Goal: Task Accomplishment & Management: Manage account settings

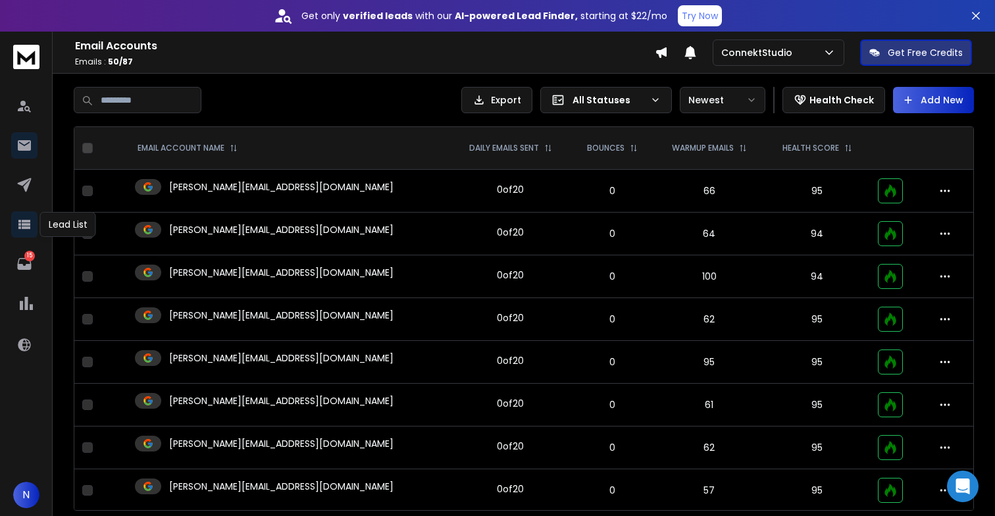
click at [25, 217] on icon at bounding box center [24, 224] width 16 height 16
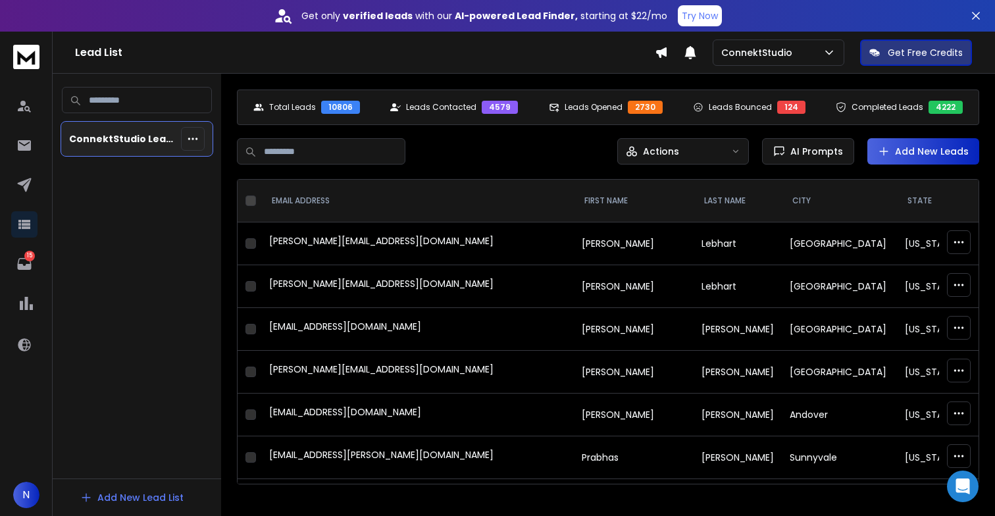
click at [335, 110] on div "10806" at bounding box center [340, 107] width 39 height 13
click at [462, 139] on div "Actions AI Prompts Add New Leads" at bounding box center [608, 151] width 742 height 26
click at [491, 114] on div "Total Leads 10806 Leads Contacted 4579 Leads Opened 2730 Leads Bounced 124 Comp…" at bounding box center [608, 107] width 742 height 36
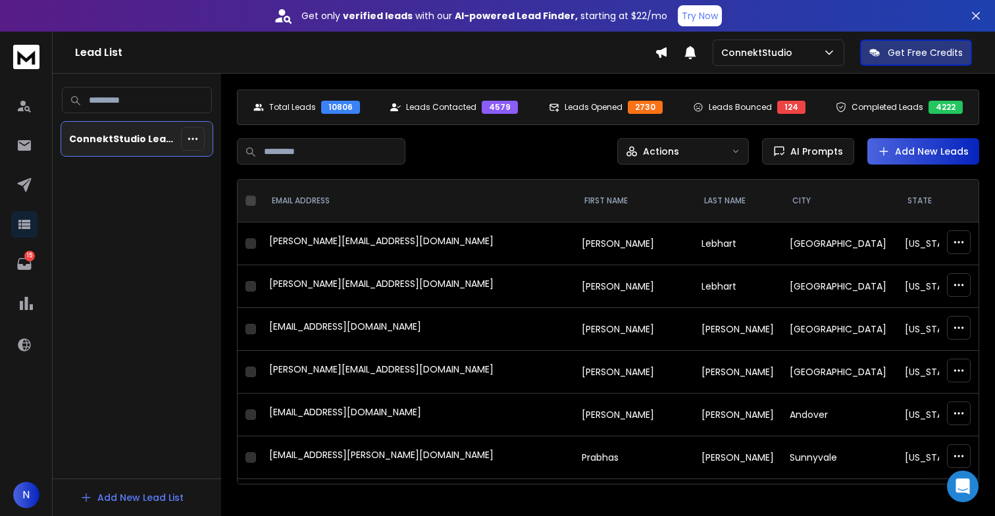
click at [951, 109] on div "4222" at bounding box center [945, 107] width 34 height 13
click at [880, 110] on p "Completed Leads" at bounding box center [887, 107] width 72 height 11
click at [500, 109] on div "4579" at bounding box center [500, 107] width 36 height 13
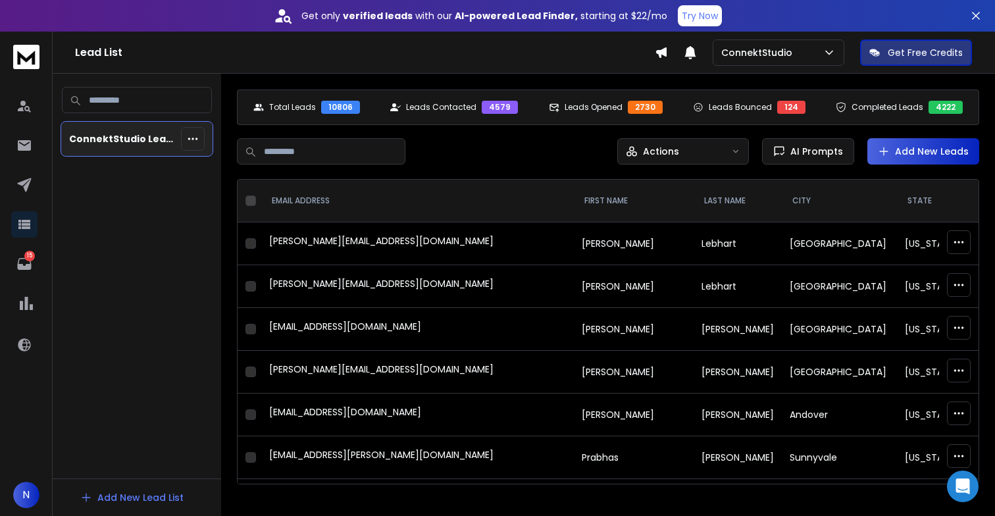
click at [469, 136] on div "Total Leads 10806 Leads Contacted 4579 Leads Opened 2730 Leads Bounced 124 Comp…" at bounding box center [608, 124] width 774 height 101
click at [27, 181] on icon at bounding box center [24, 185] width 16 height 16
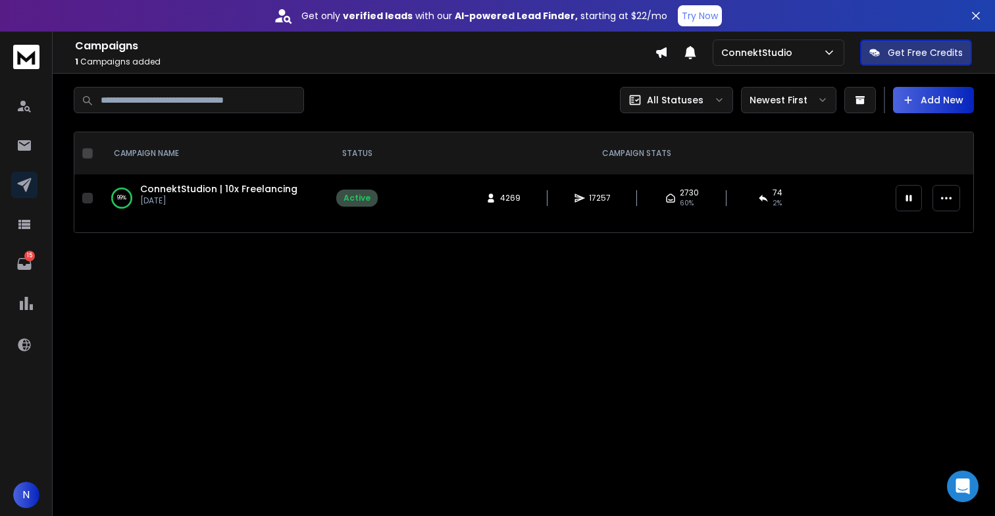
click at [947, 201] on icon "button" at bounding box center [945, 197] width 13 height 13
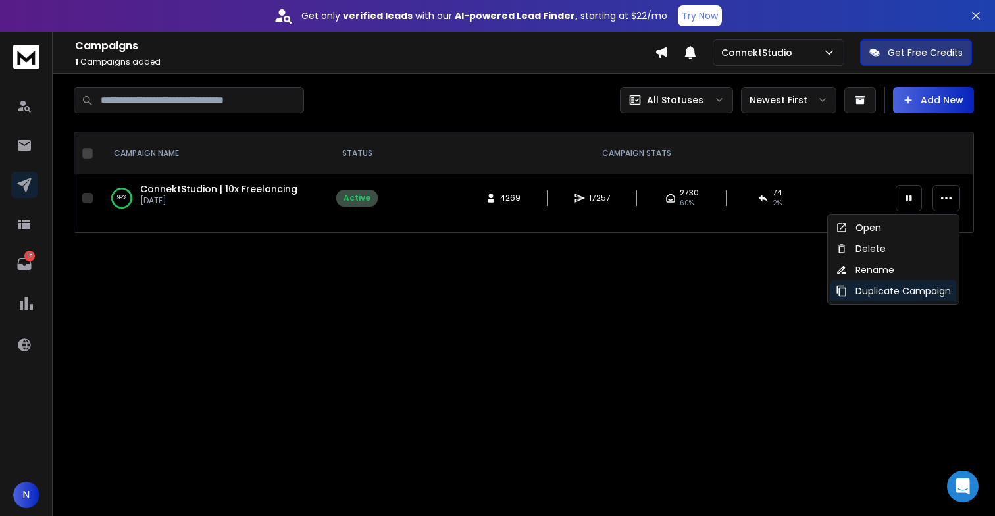
click at [916, 291] on div "Duplicate Campaign" at bounding box center [892, 290] width 115 height 13
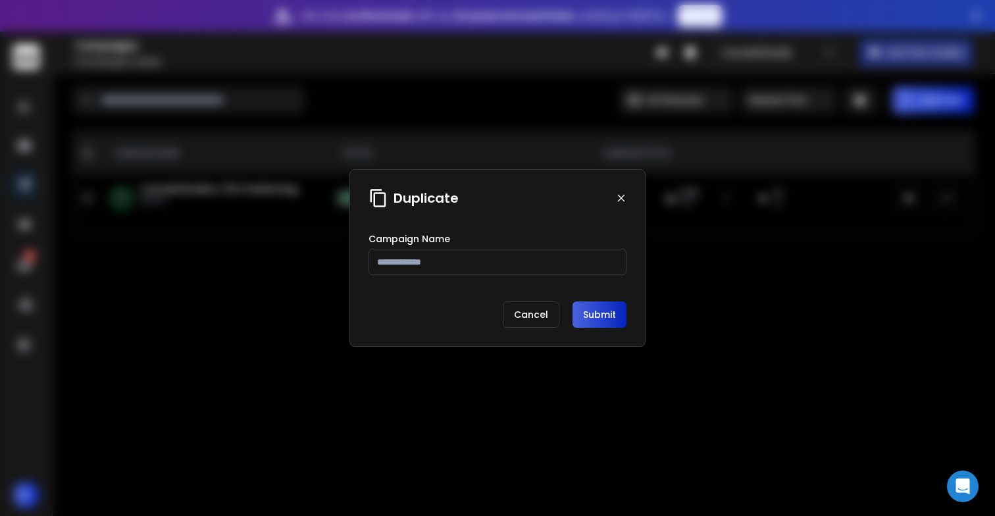
click at [624, 193] on icon at bounding box center [621, 198] width 11 height 11
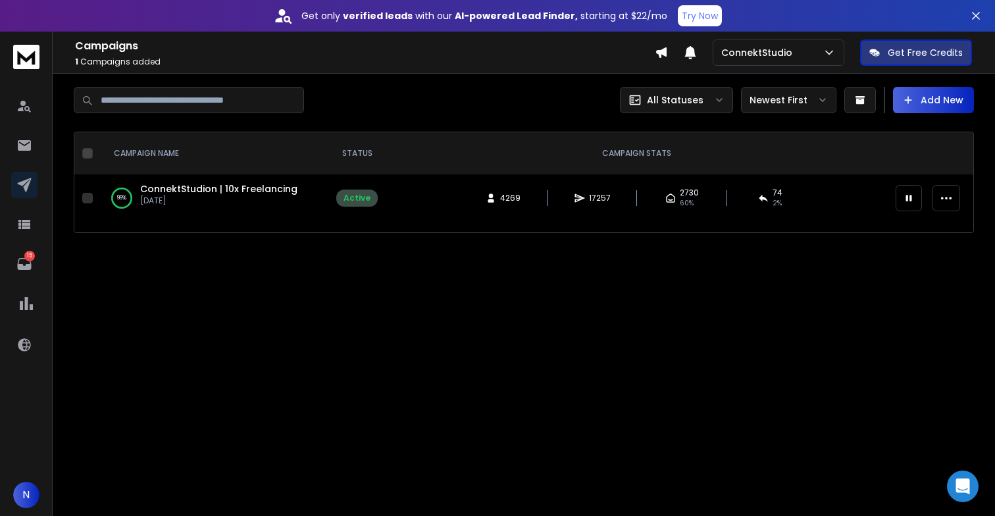
click at [520, 281] on div "Get only verified leads with our AI-powered Lead Finder, starting at $22/mo Try…" at bounding box center [497, 258] width 995 height 516
click at [256, 189] on span "ConnektStudion | 10x Freelancing" at bounding box center [218, 188] width 157 height 13
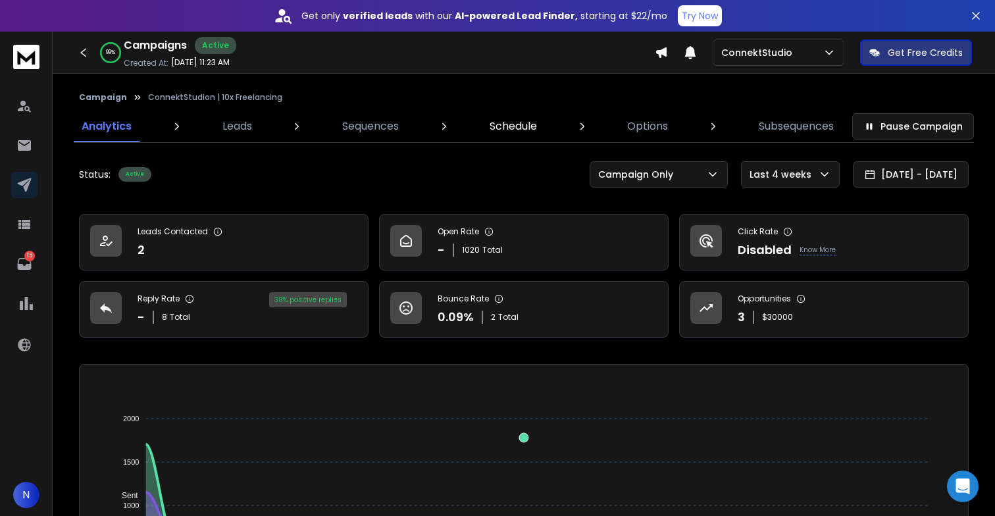
click at [530, 132] on p "Schedule" at bounding box center [512, 126] width 47 height 16
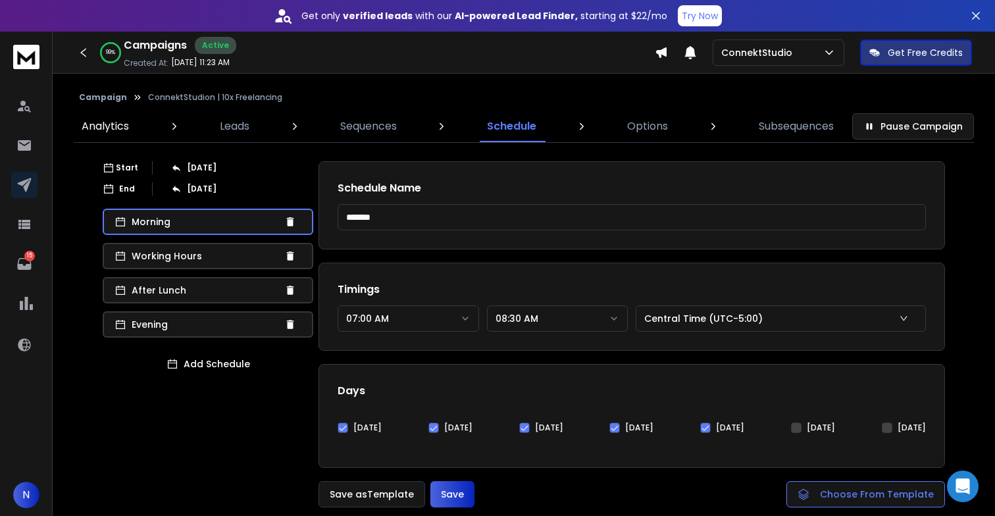
click at [109, 130] on p "Analytics" at bounding box center [105, 126] width 47 height 16
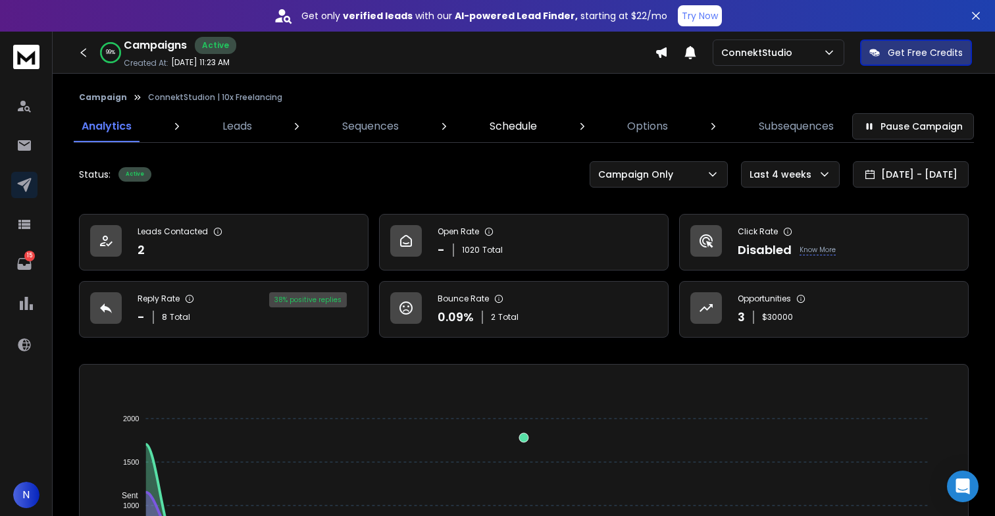
click at [505, 131] on p "Schedule" at bounding box center [512, 126] width 47 height 16
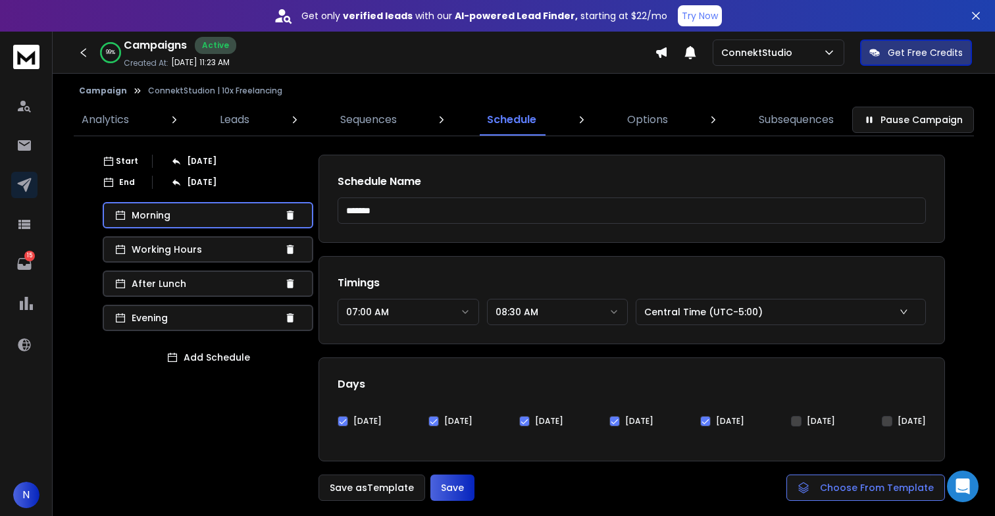
scroll to position [6, 0]
click at [208, 185] on p "Fri Jun 19 2026" at bounding box center [202, 183] width 30 height 11
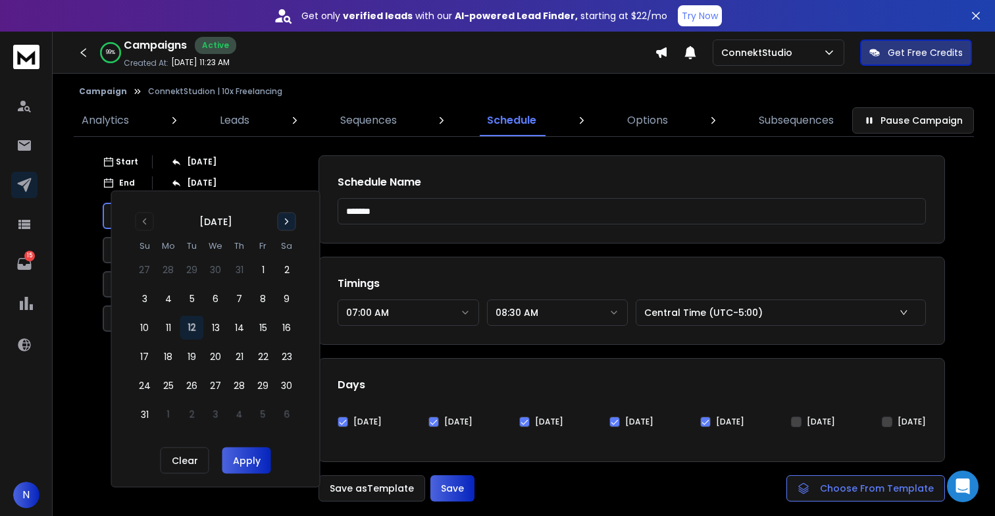
click at [289, 222] on icon "Go to next month" at bounding box center [287, 221] width 11 height 11
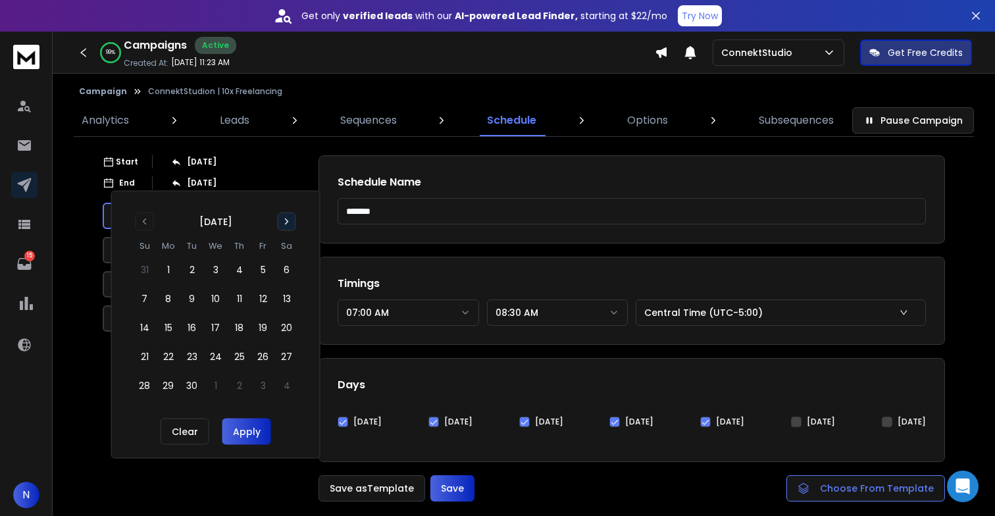
click at [289, 222] on icon "Go to next month" at bounding box center [287, 221] width 11 height 11
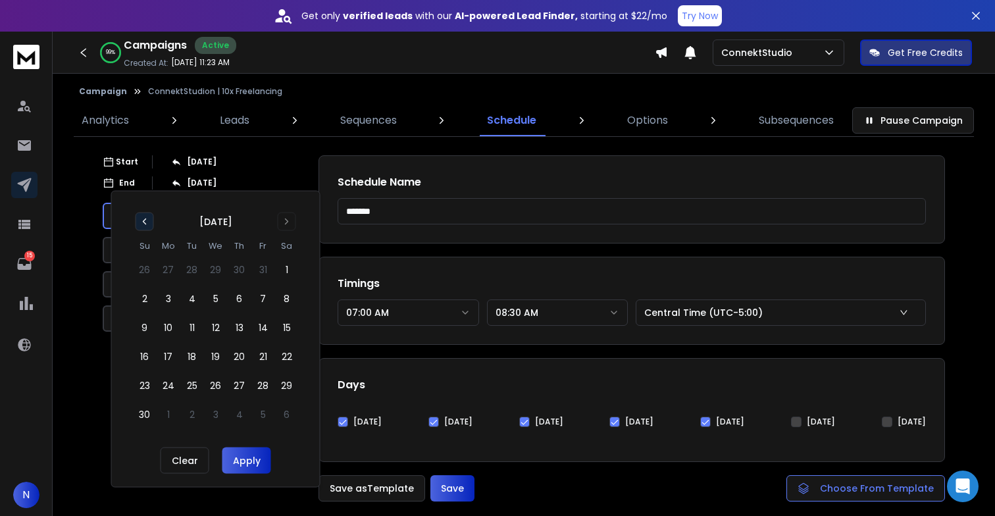
click at [145, 226] on button "Go to previous month" at bounding box center [145, 221] width 18 height 18
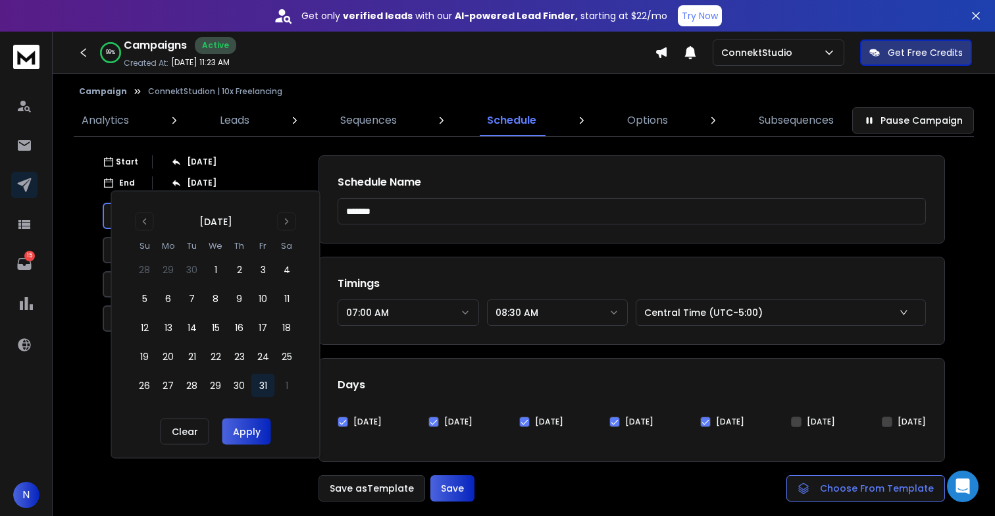
click at [262, 392] on button "31" at bounding box center [263, 386] width 24 height 24
click at [249, 435] on button "Apply" at bounding box center [246, 431] width 49 height 26
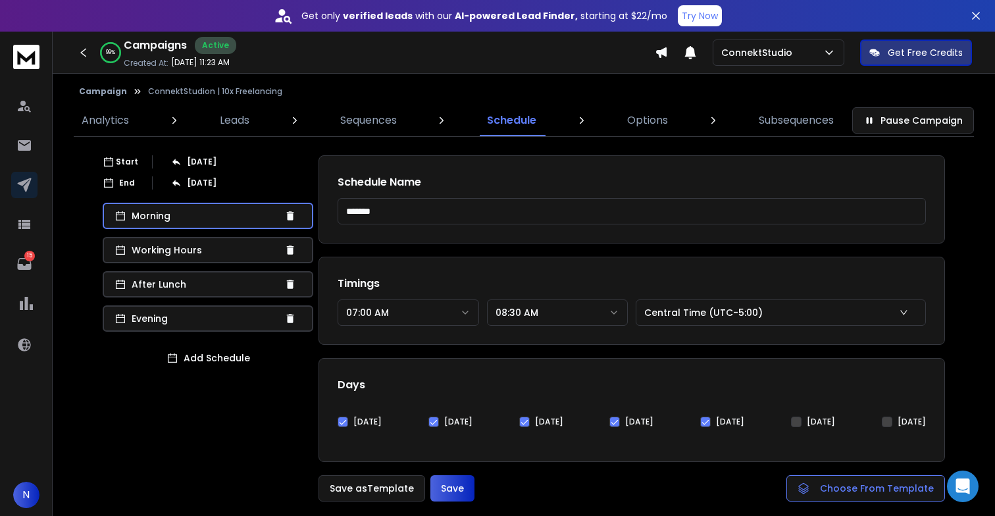
click at [217, 416] on div "Start Thu Jun 19 2025 End Fri Oct 31 2025 Morning Working Hours After Lunch Eve…" at bounding box center [524, 328] width 842 height 346
click at [454, 487] on button "Save" at bounding box center [452, 488] width 44 height 26
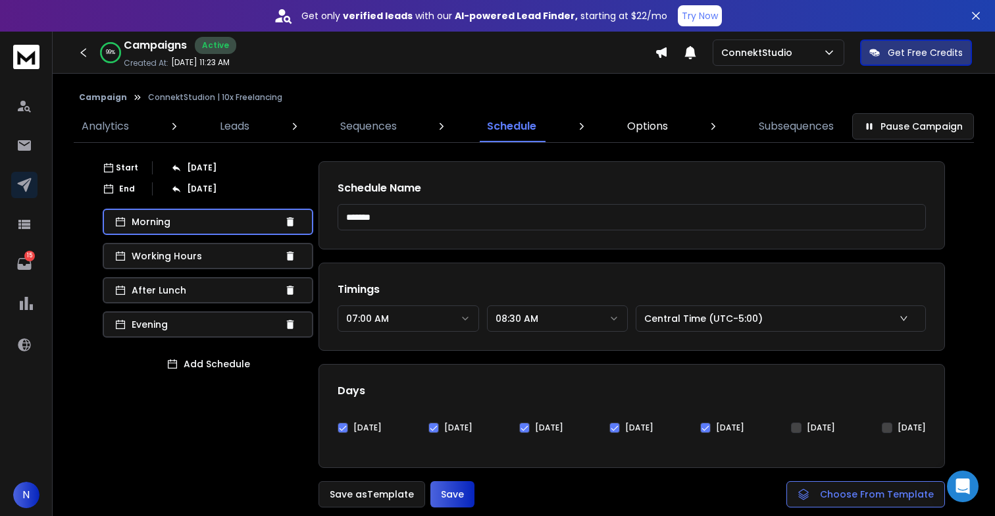
click at [666, 129] on p "Options" at bounding box center [647, 126] width 41 height 16
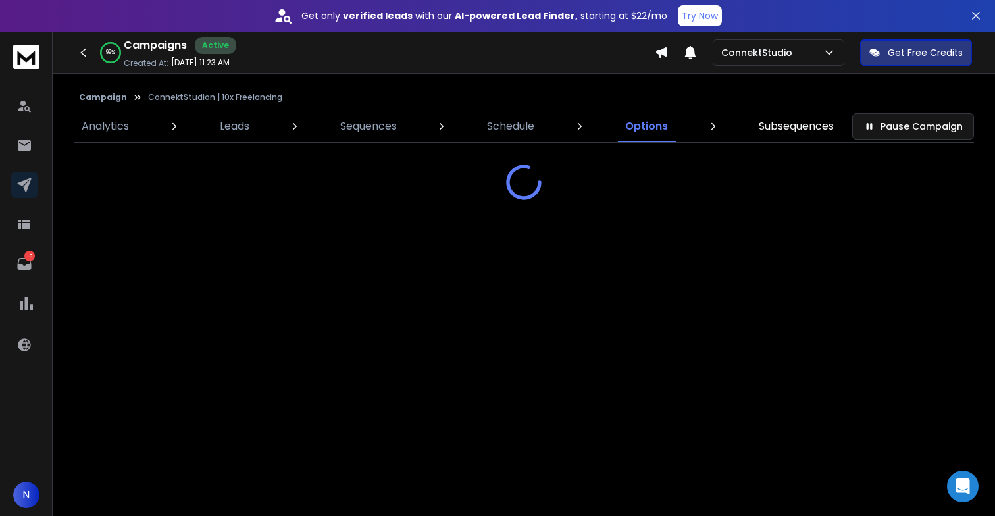
select select "*"
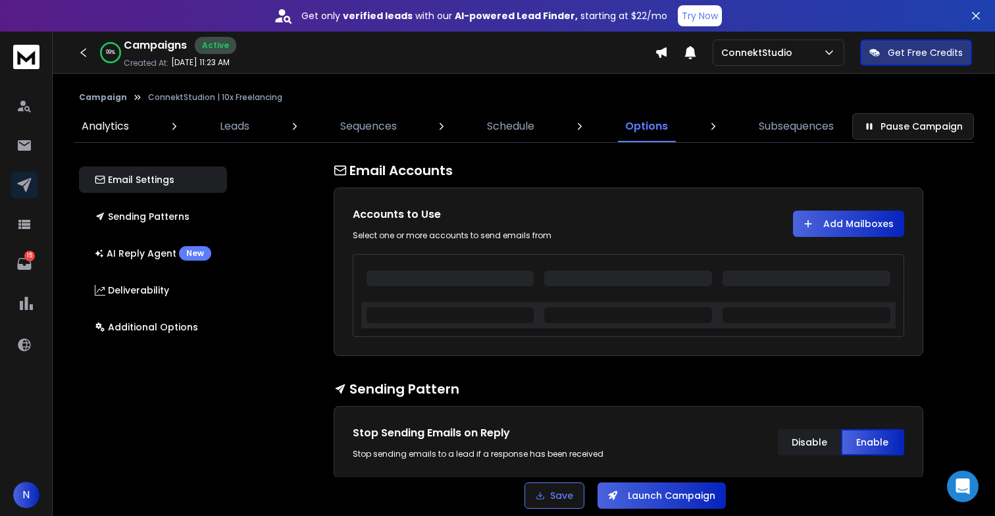
click at [104, 129] on p "Analytics" at bounding box center [105, 126] width 47 height 16
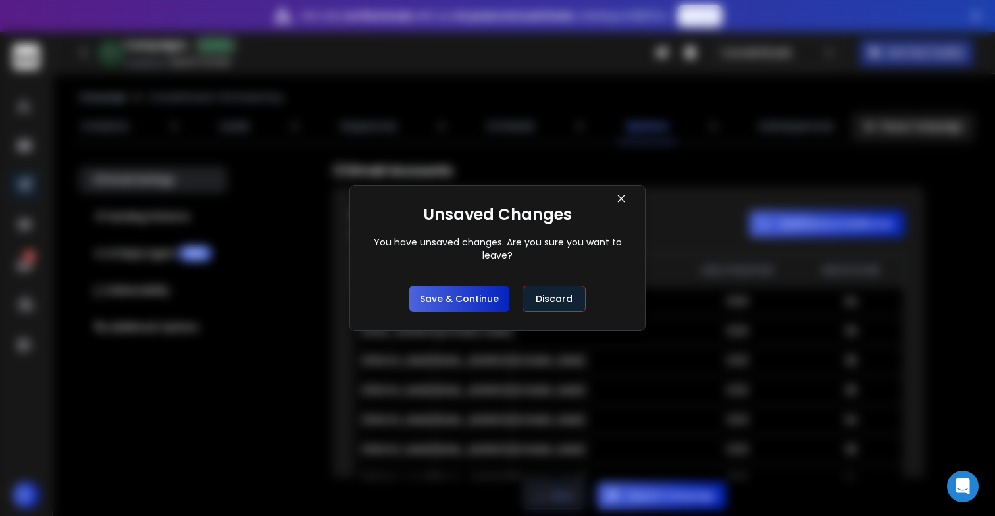
click at [483, 297] on button "Save & Continue" at bounding box center [459, 299] width 100 height 26
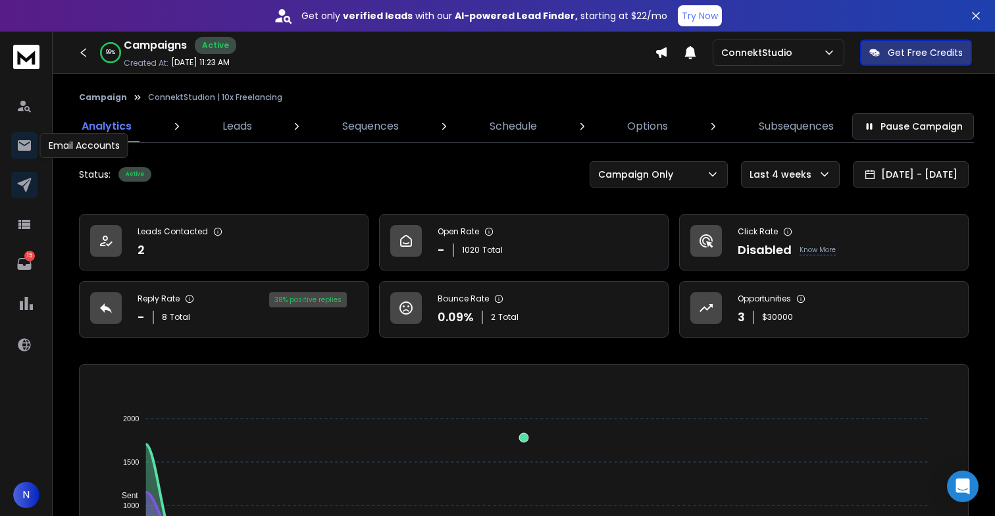
click at [17, 151] on icon at bounding box center [24, 145] width 16 height 16
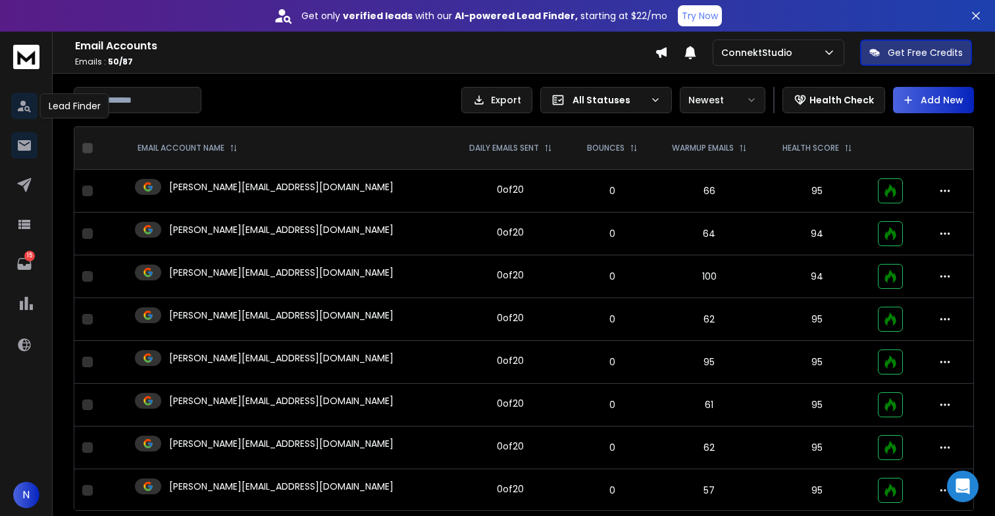
click at [23, 106] on icon at bounding box center [24, 106] width 16 height 16
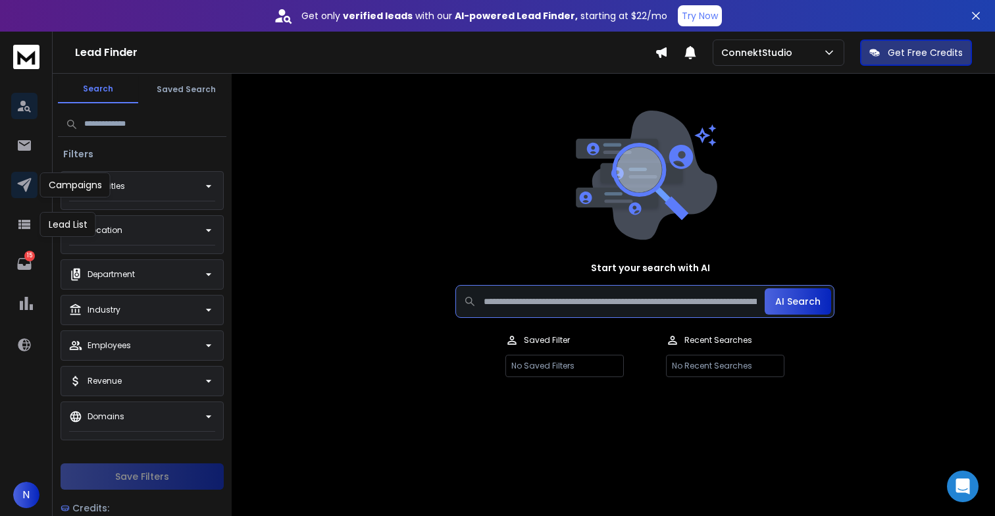
click at [27, 189] on icon at bounding box center [24, 185] width 16 height 16
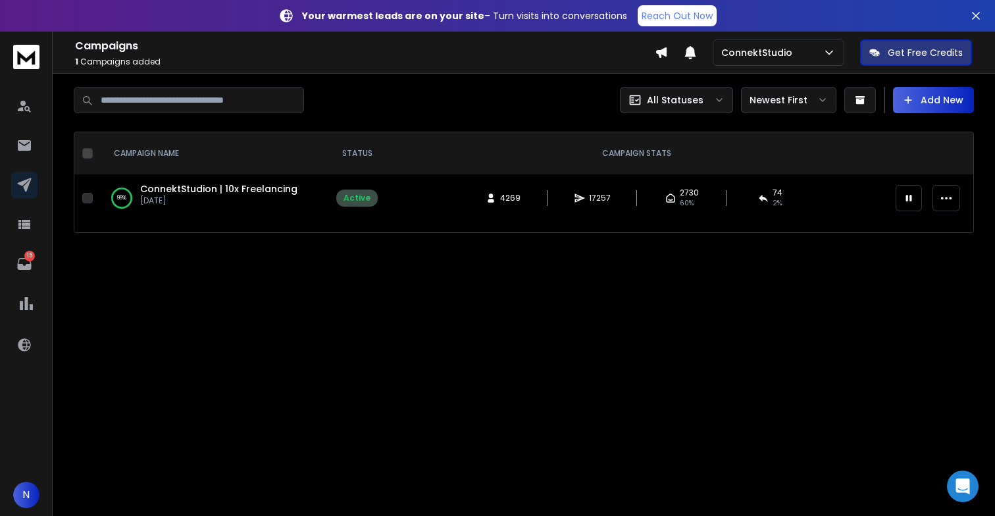
click at [959, 197] on button "button" at bounding box center [946, 198] width 28 height 26
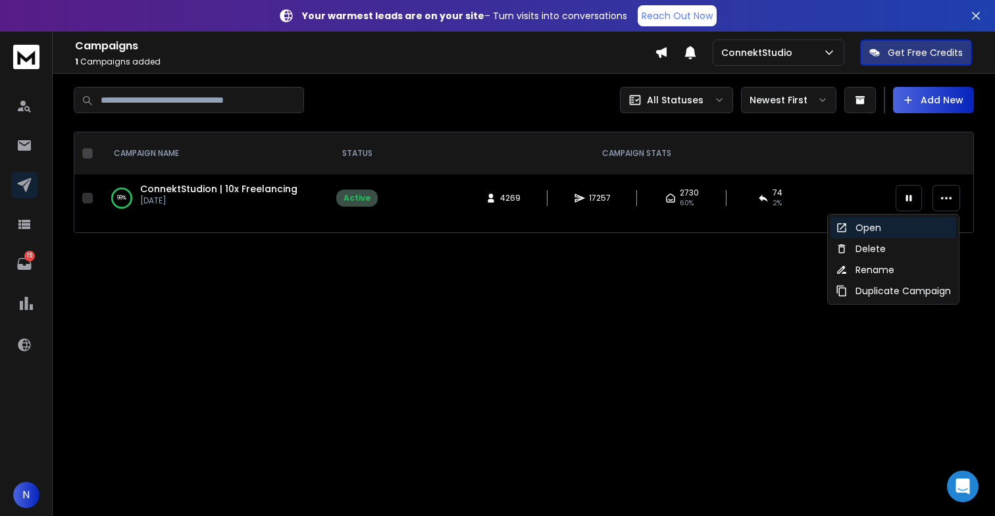
click at [579, 345] on div "Your warmest leads are on your site – Turn visits into conversations Reach Out …" at bounding box center [497, 258] width 995 height 516
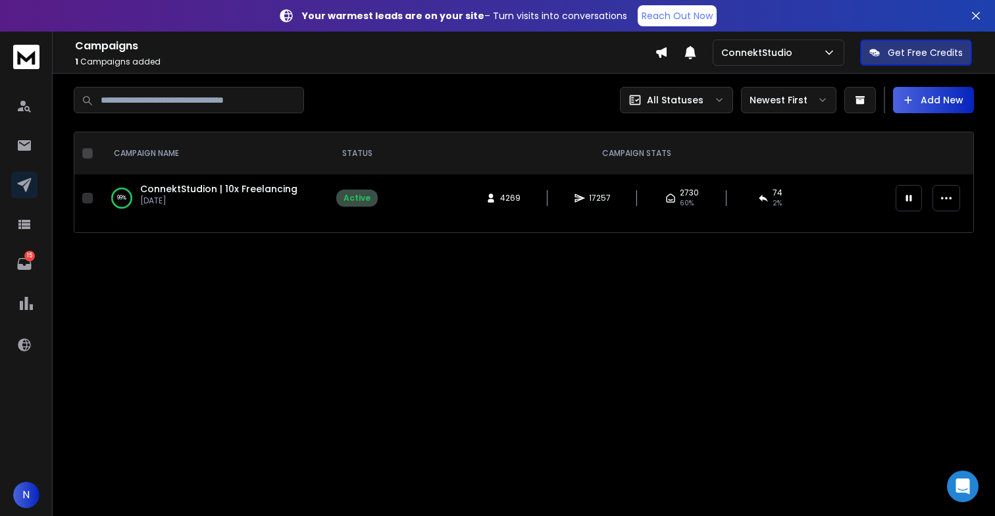
click at [224, 199] on p "[DATE]" at bounding box center [218, 200] width 157 height 11
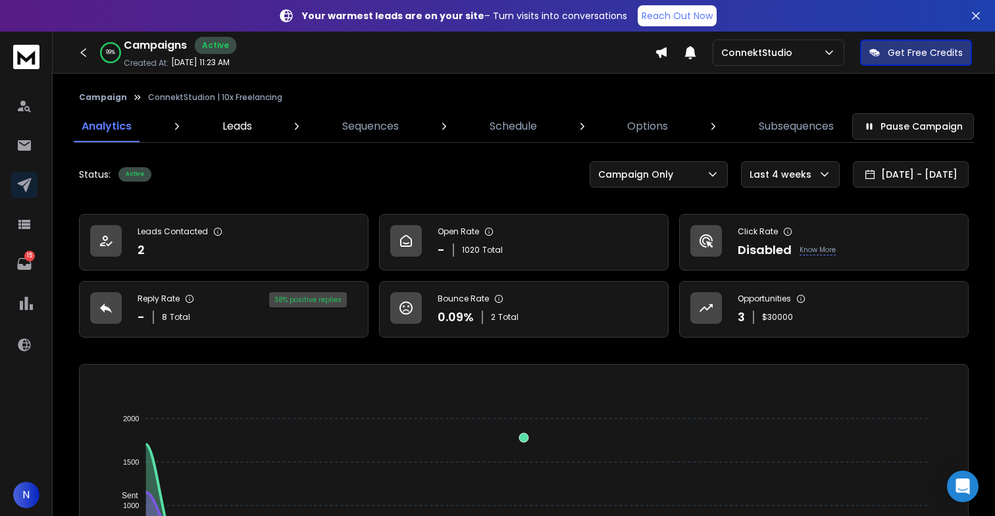
click at [236, 130] on p "Leads" at bounding box center [237, 126] width 30 height 16
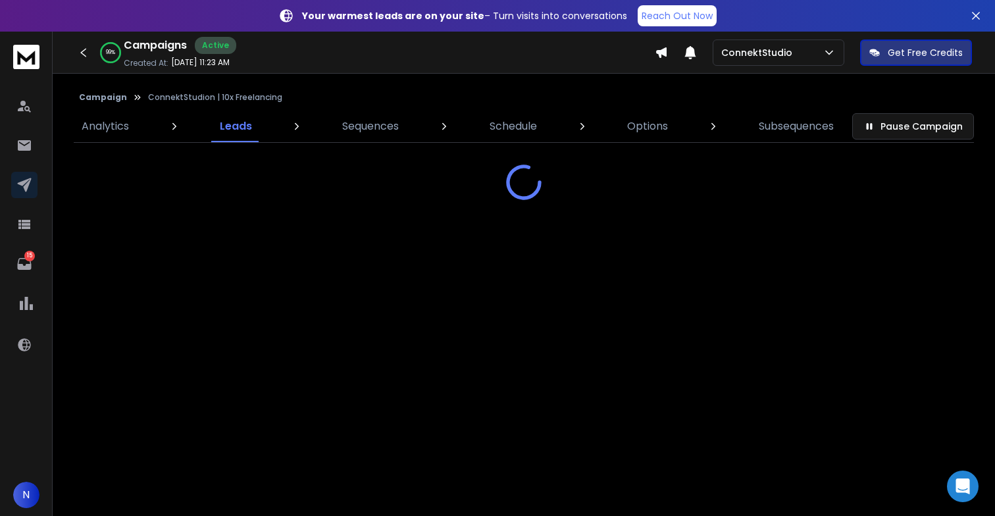
click at [976, 14] on icon at bounding box center [976, 16] width 8 height 8
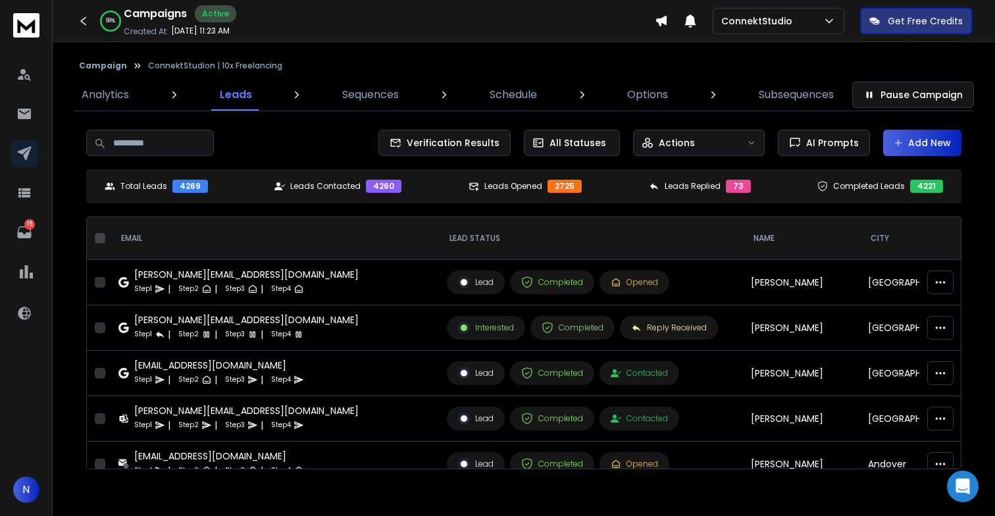
click at [902, 147] on button "Add New" at bounding box center [922, 143] width 78 height 26
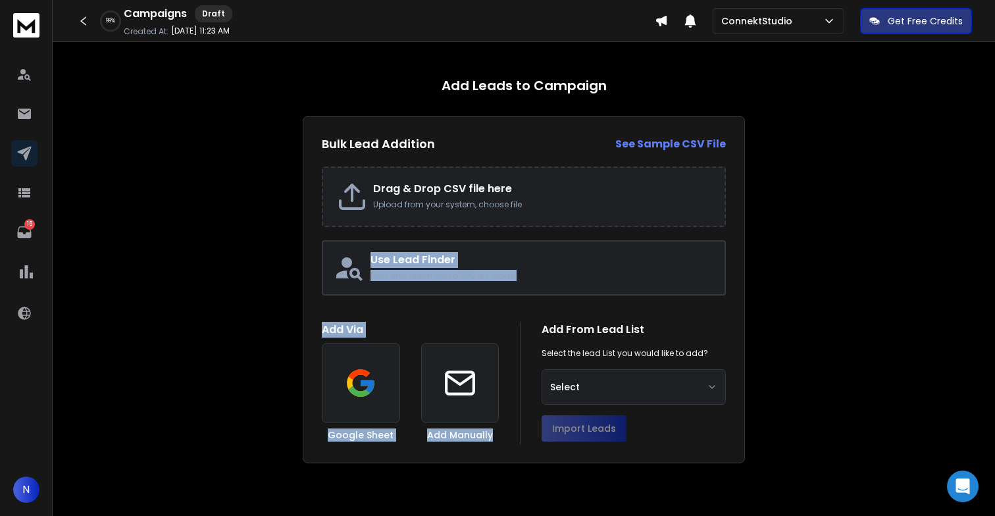
drag, startPoint x: 549, startPoint y: 211, endPoint x: 522, endPoint y: 311, distance: 103.6
click at [522, 311] on div "Bulk Lead Addition See Sample CSV File Drag & Drop CSV file here Upload from yo…" at bounding box center [524, 289] width 404 height 309
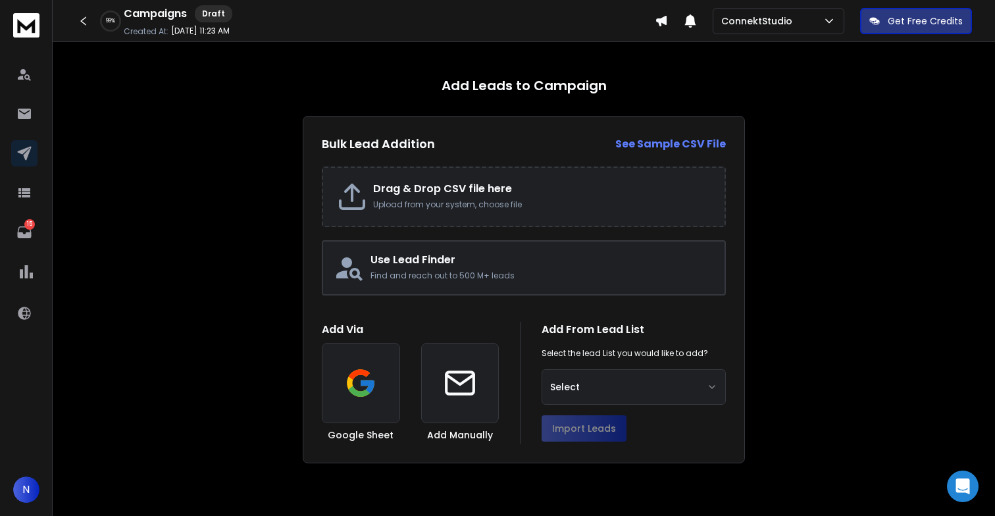
click at [424, 299] on div "Bulk Lead Addition See Sample CSV File Drag & Drop CSV file here Upload from yo…" at bounding box center [524, 289] width 404 height 309
click at [361, 374] on icon at bounding box center [360, 374] width 22 height 11
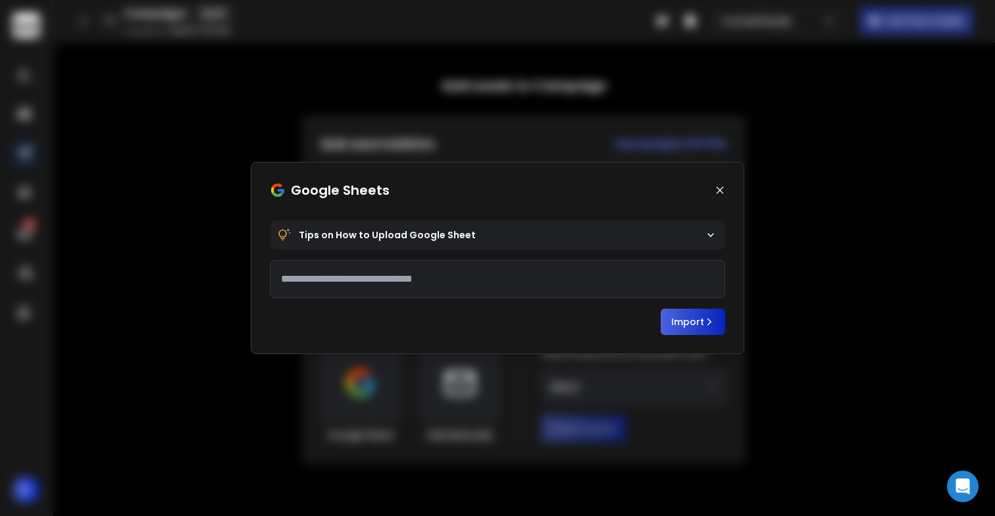
click at [412, 295] on input at bounding box center [497, 279] width 455 height 38
paste input "**********"
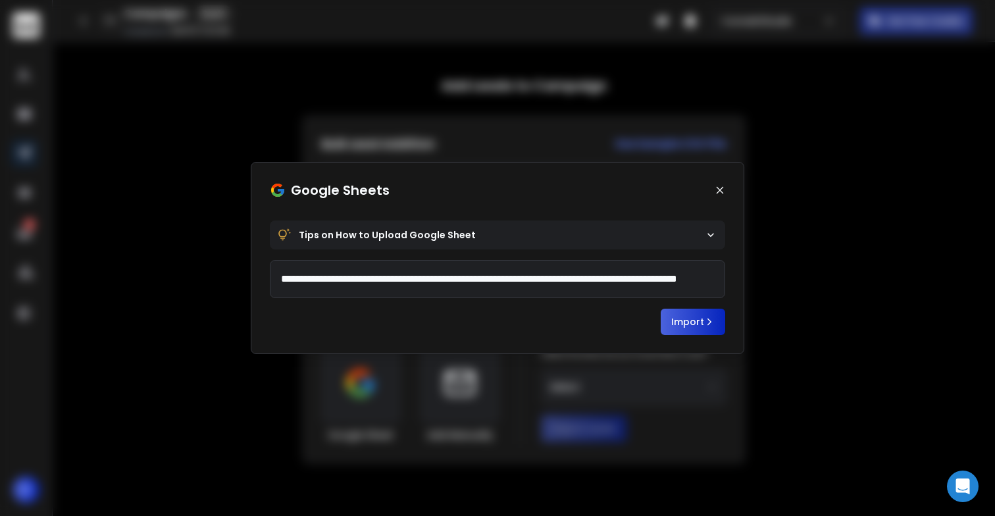
scroll to position [0, 163]
type input "**********"
click at [695, 325] on button "Import" at bounding box center [692, 322] width 64 height 26
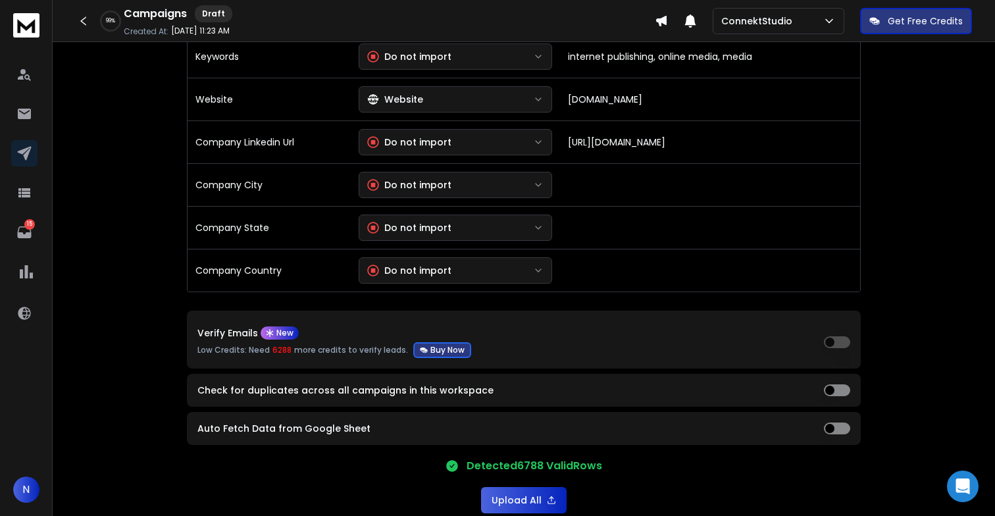
scroll to position [757, 0]
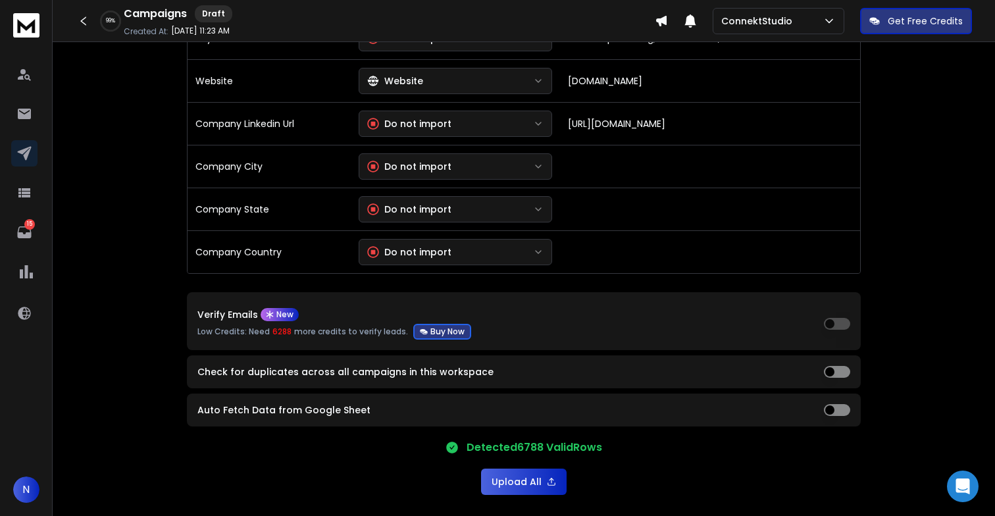
click at [831, 370] on button "Check for duplicates across all campaigns in this workspace" at bounding box center [837, 372] width 26 height 12
click at [529, 478] on button "Upload All" at bounding box center [524, 481] width 86 height 26
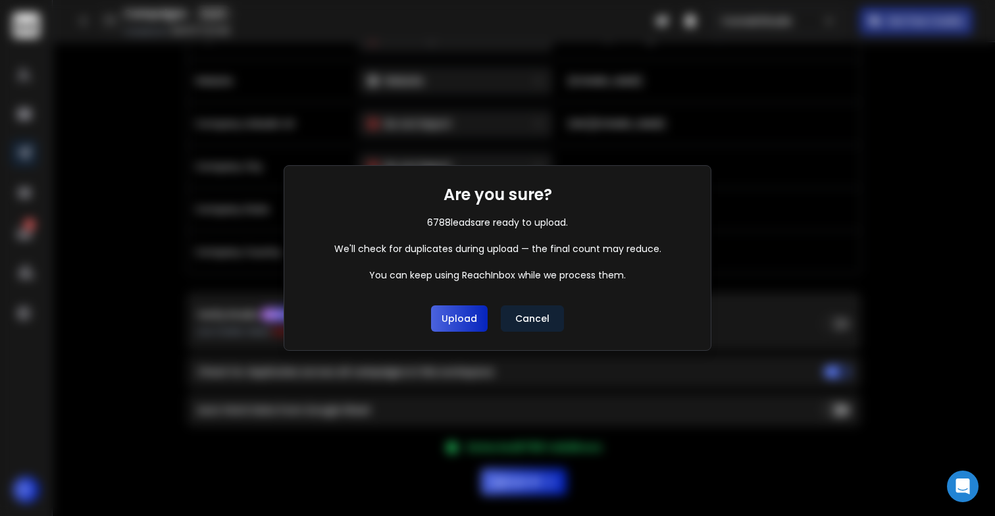
click at [446, 323] on button "Upload" at bounding box center [459, 318] width 57 height 26
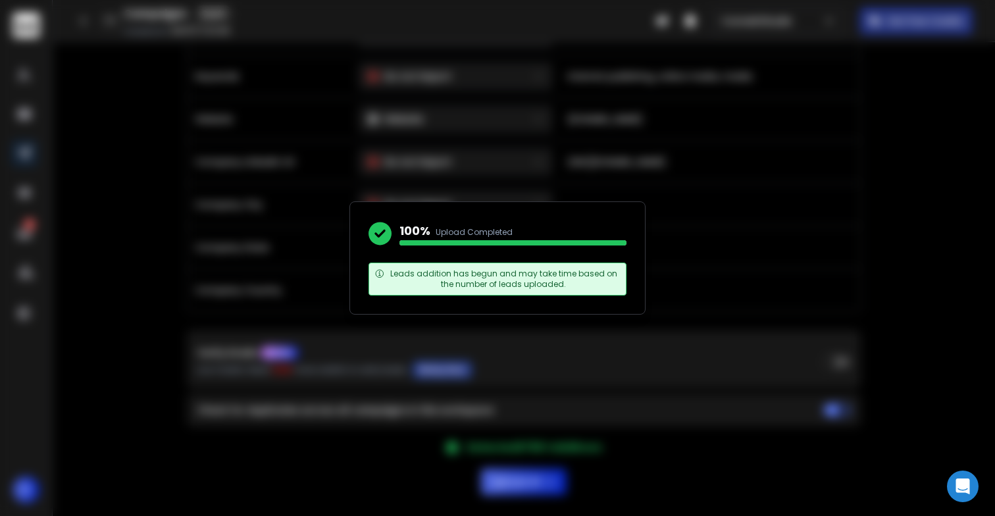
scroll to position [718, 0]
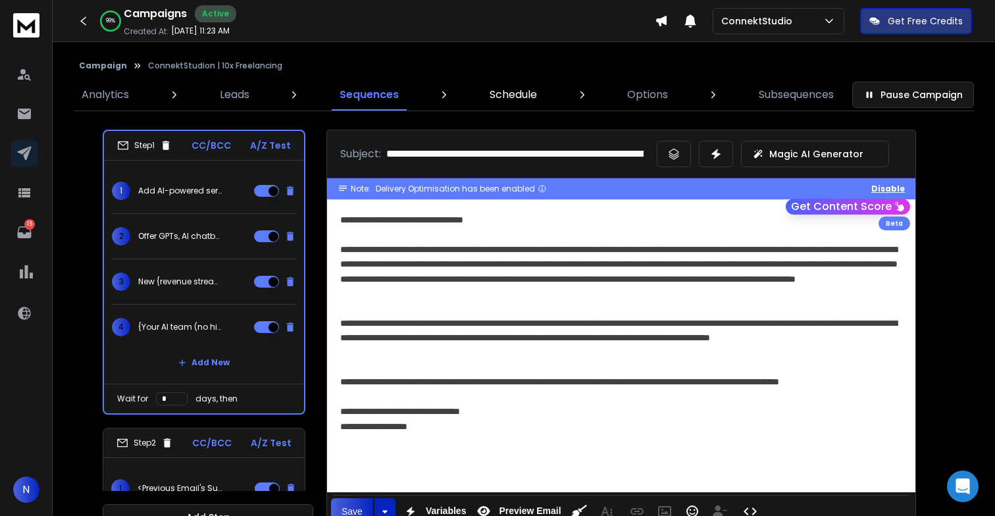
click at [495, 101] on p "Schedule" at bounding box center [512, 95] width 47 height 16
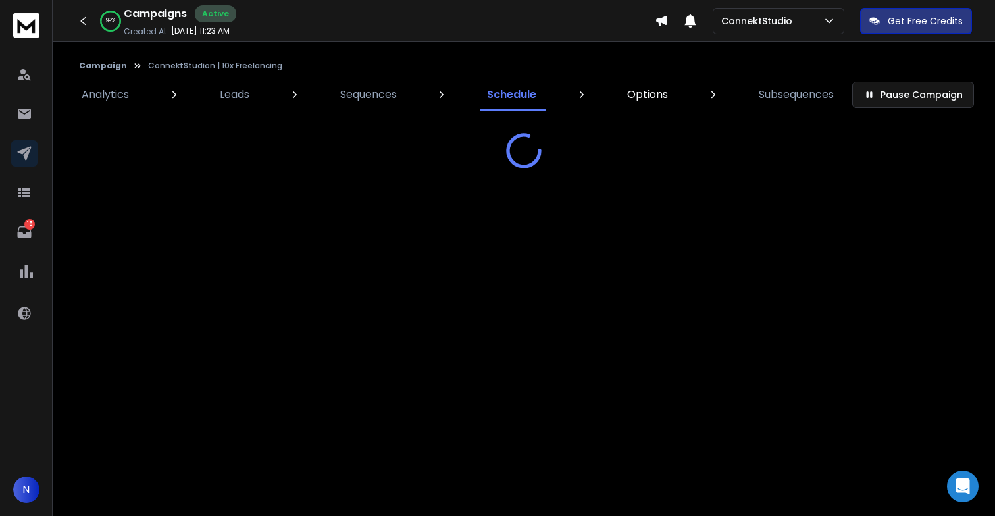
click at [647, 94] on p "Options" at bounding box center [647, 95] width 41 height 16
select select "*"
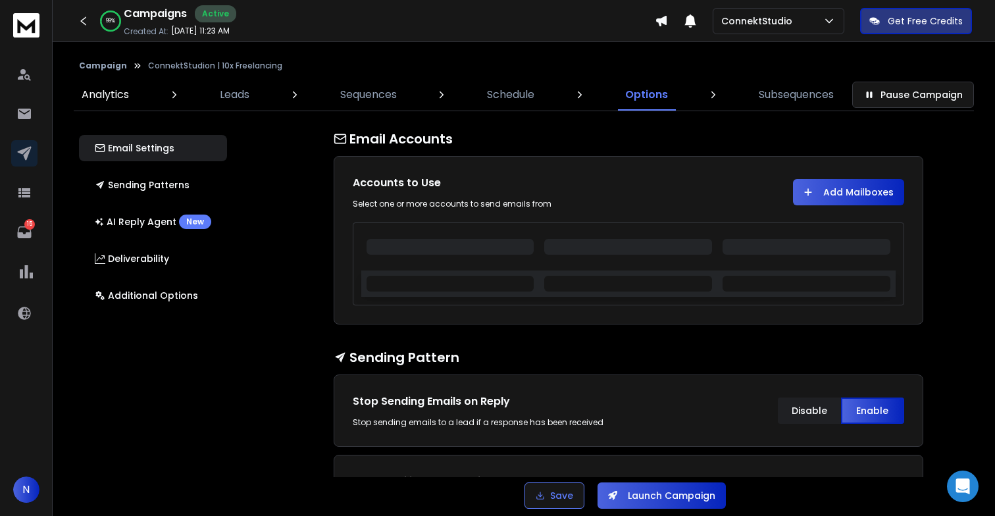
click at [123, 96] on p "Analytics" at bounding box center [105, 95] width 47 height 16
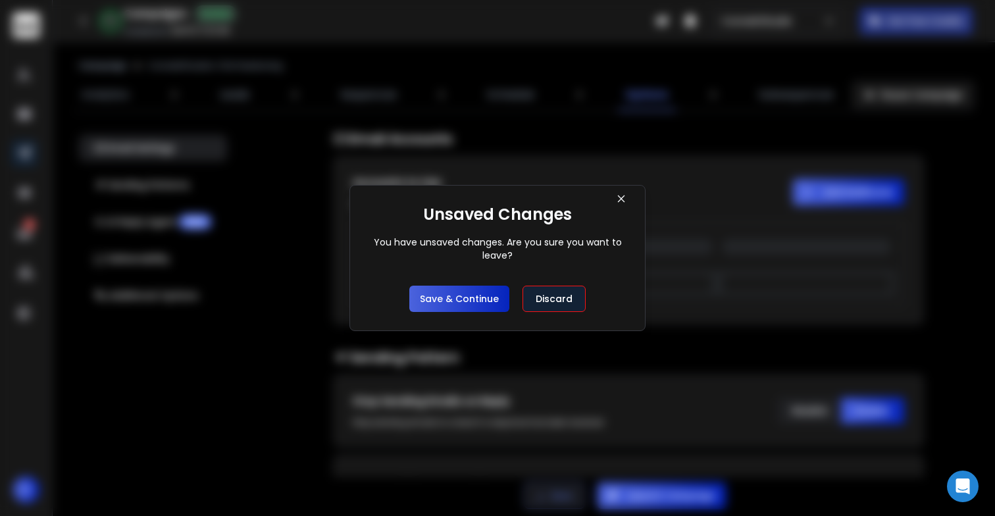
click at [467, 304] on button "Save & Continue" at bounding box center [459, 299] width 100 height 26
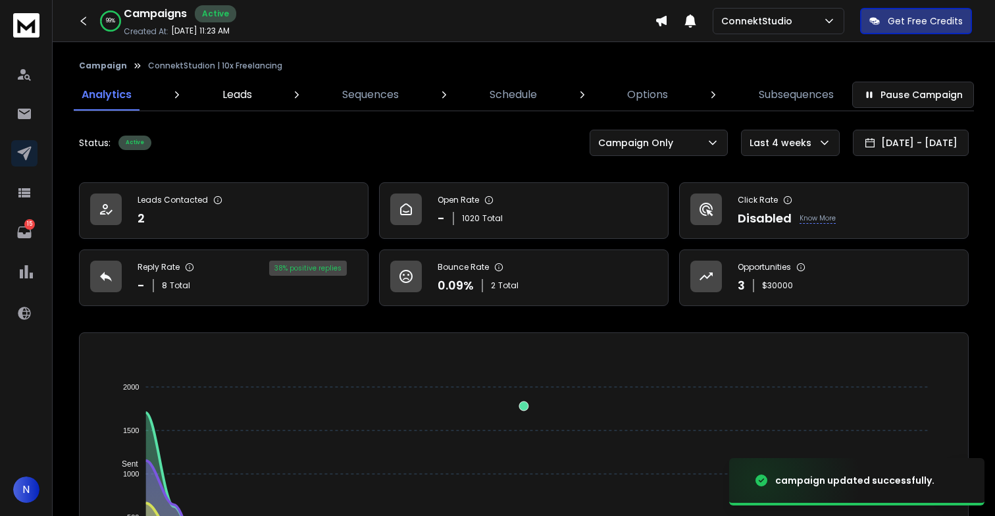
click at [231, 93] on p "Leads" at bounding box center [237, 95] width 30 height 16
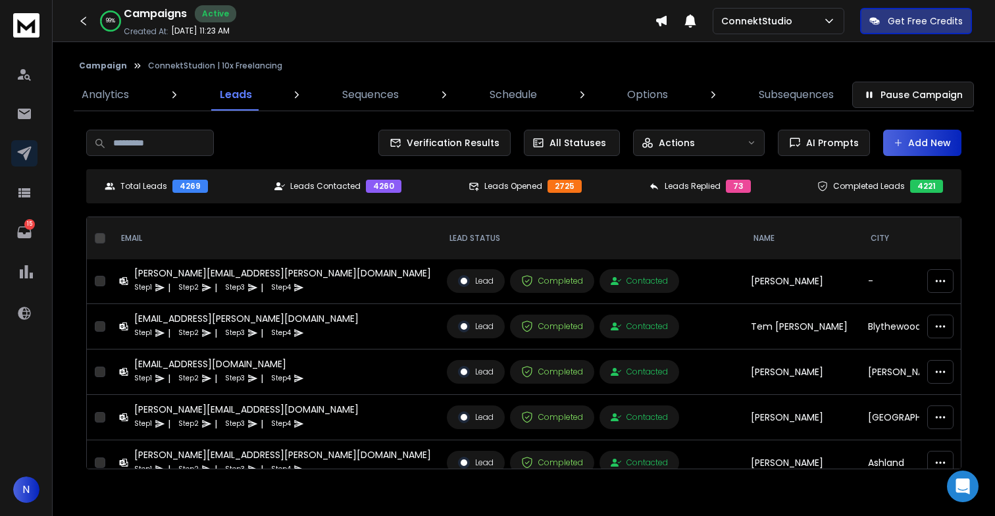
scroll to position [2071, 0]
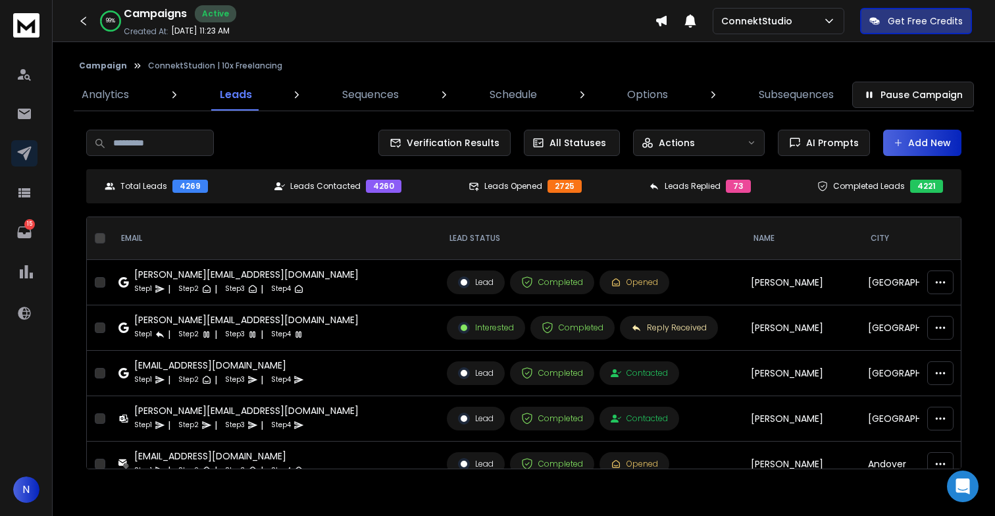
click at [903, 147] on button "Add New" at bounding box center [922, 143] width 78 height 26
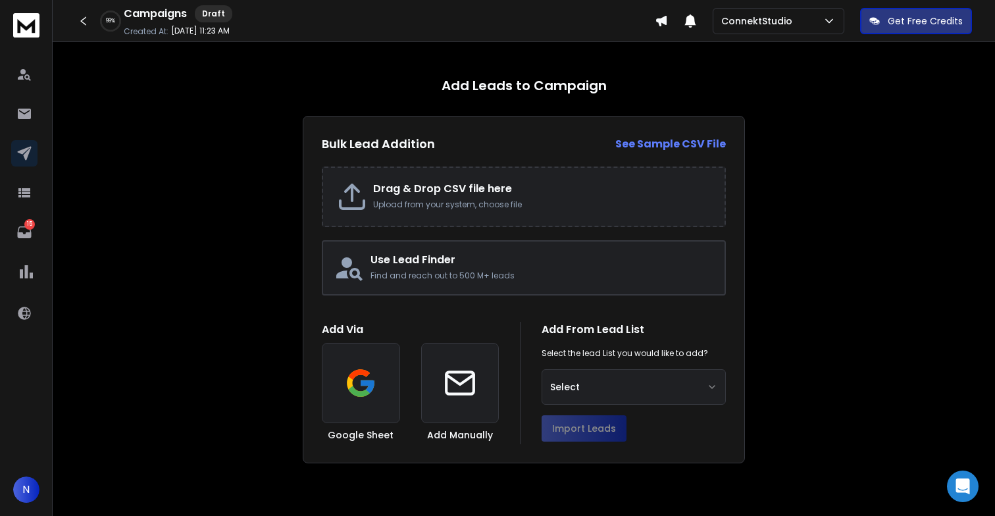
click at [445, 201] on p "Upload from your system, choose file" at bounding box center [542, 204] width 338 height 11
click at [358, 386] on icon at bounding box center [360, 382] width 33 height 39
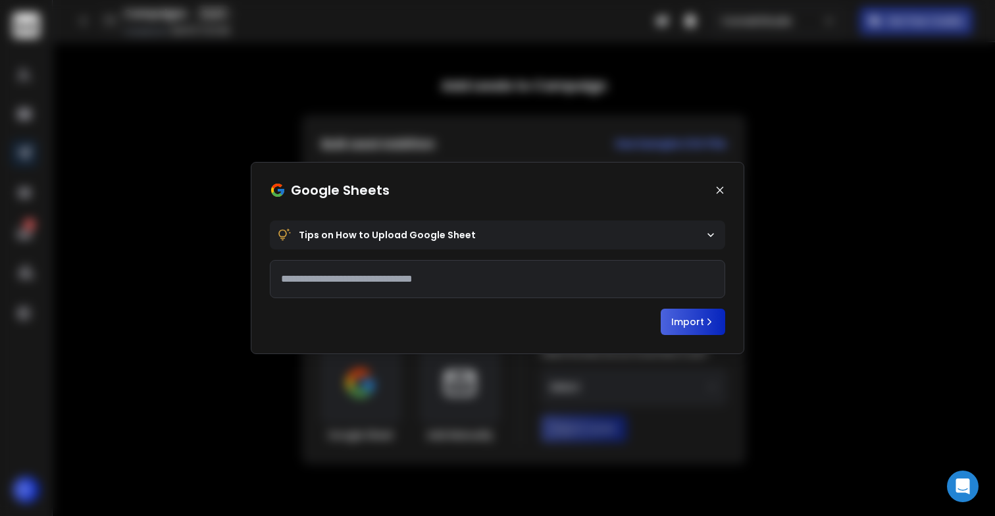
click at [413, 284] on input at bounding box center [497, 279] width 455 height 38
paste input "**********"
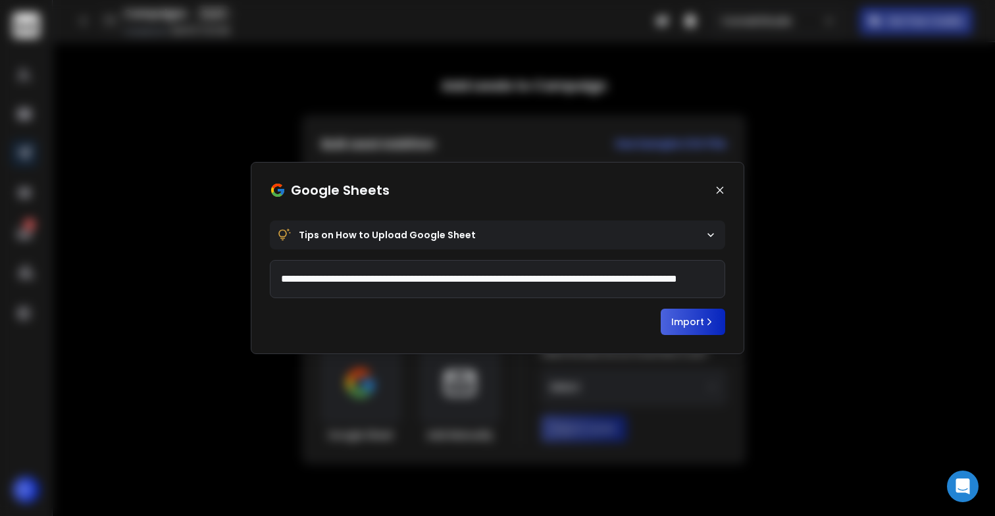
scroll to position [0, 163]
type input "**********"
click at [695, 320] on button "Import" at bounding box center [692, 322] width 64 height 26
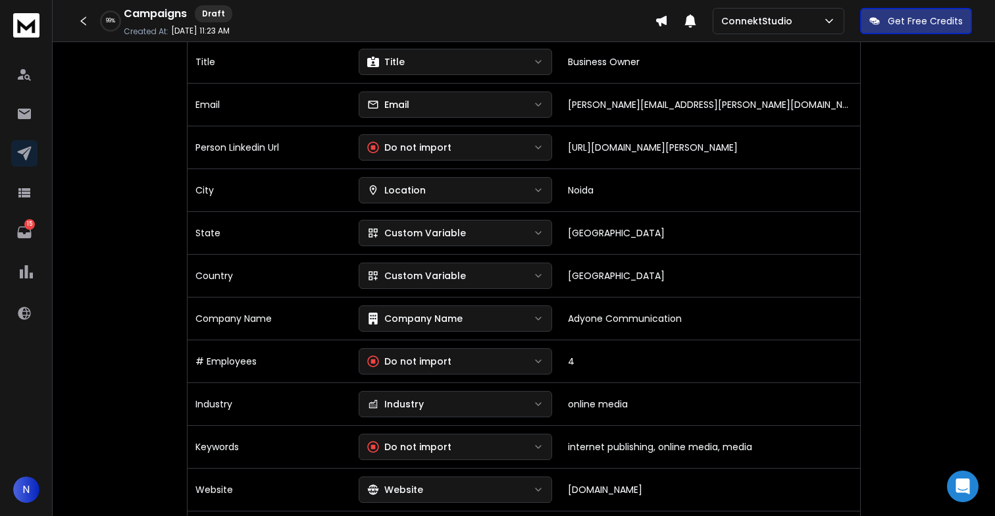
scroll to position [757, 0]
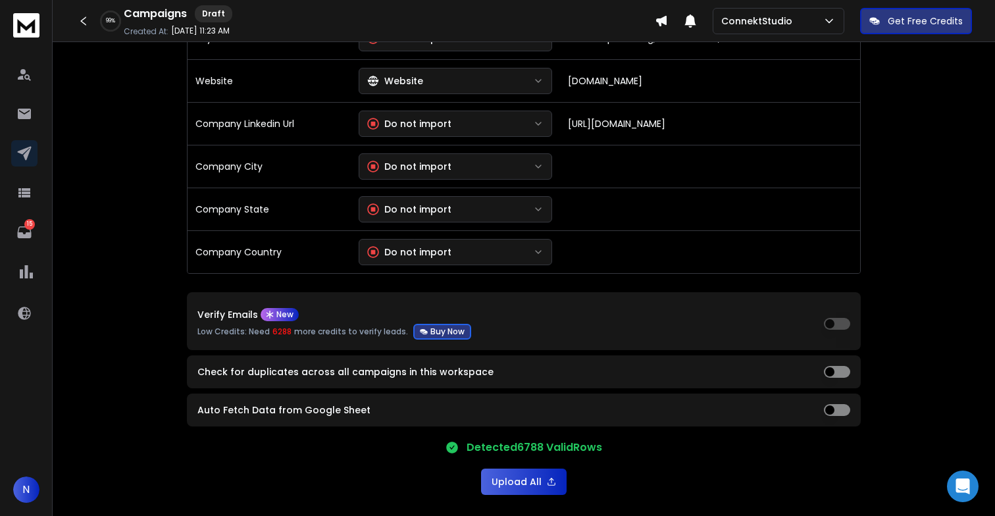
click at [831, 374] on button "Check for duplicates across all campaigns in this workspace" at bounding box center [837, 372] width 26 height 12
click at [532, 479] on button "Upload All" at bounding box center [524, 481] width 86 height 26
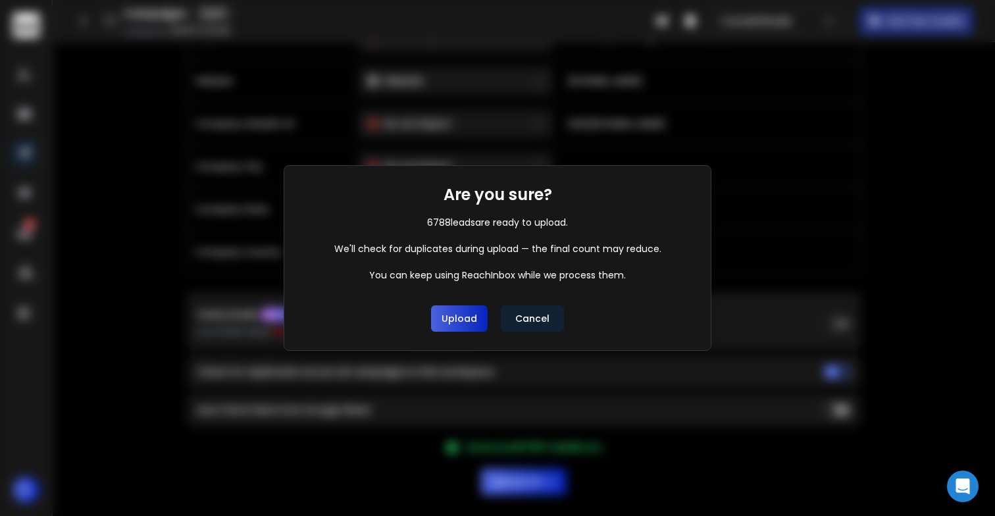
click at [466, 326] on button "Upload" at bounding box center [459, 318] width 57 height 26
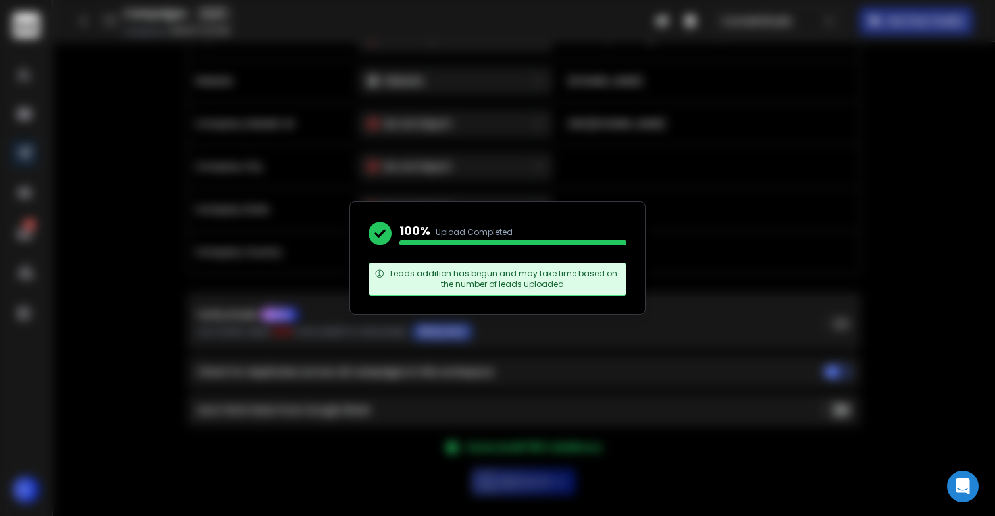
scroll to position [718, 0]
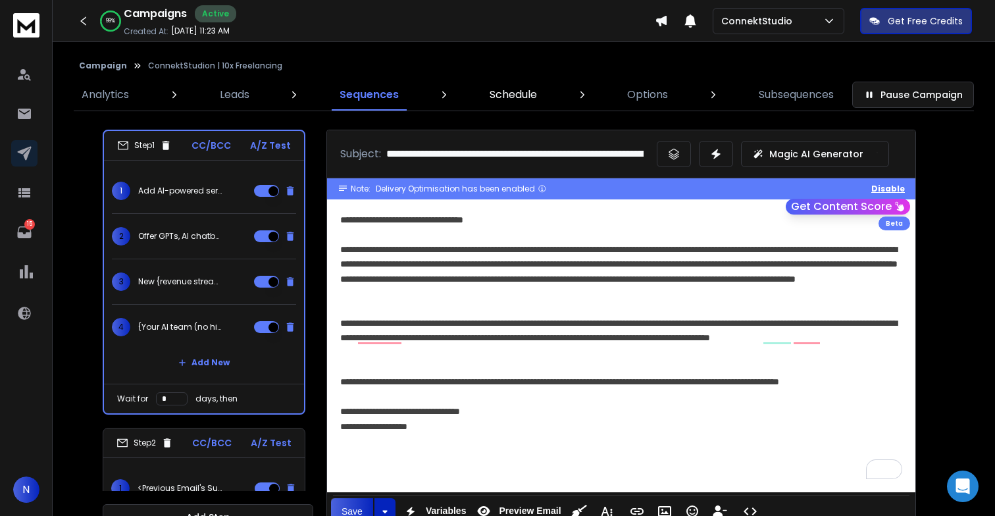
click at [503, 97] on p "Schedule" at bounding box center [512, 95] width 47 height 16
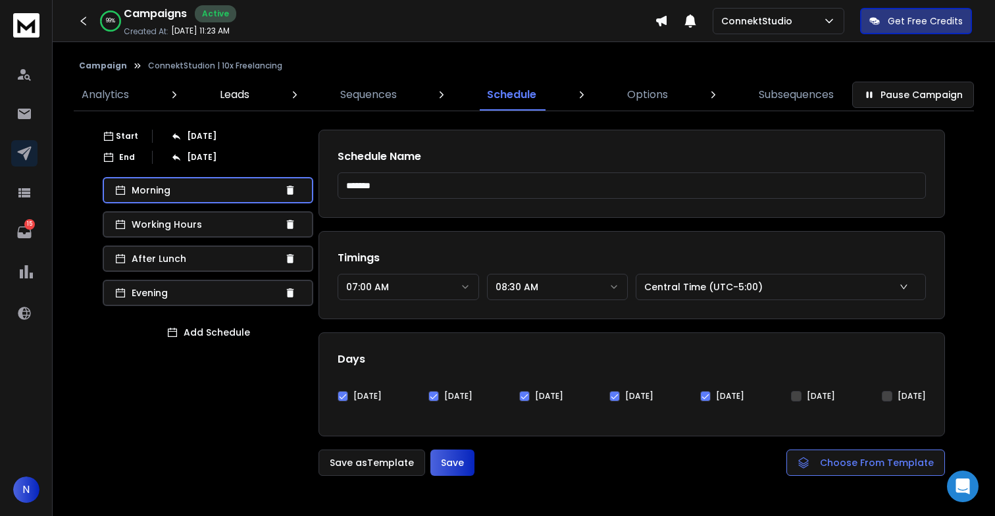
click at [241, 89] on p "Leads" at bounding box center [235, 95] width 30 height 16
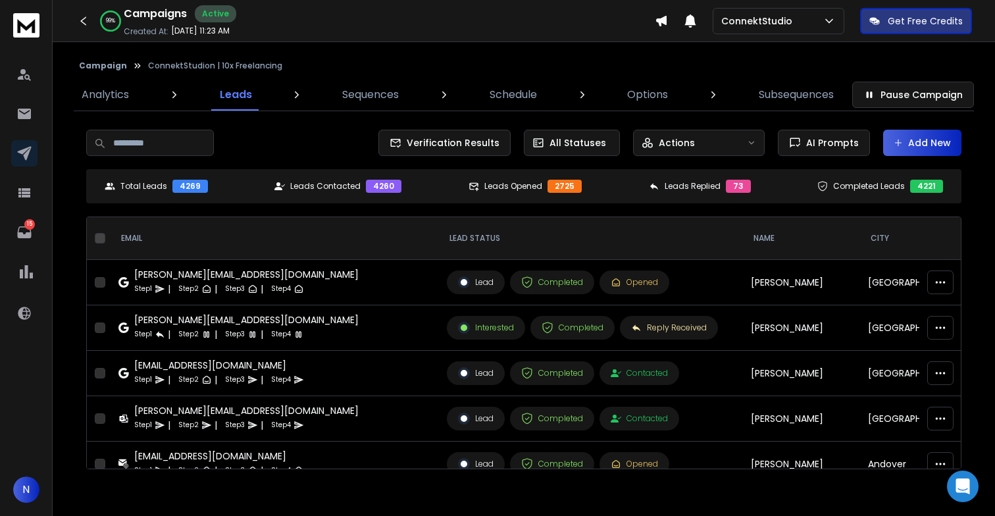
click at [174, 185] on div "4269" at bounding box center [190, 186] width 36 height 13
click at [255, 183] on div "Total Leads 4269 Leads Contacted 4260 Leads Opened 2725 Leads Replied 73 Comple…" at bounding box center [524, 186] width 876 height 34
click at [923, 186] on div "4221" at bounding box center [926, 186] width 33 height 13
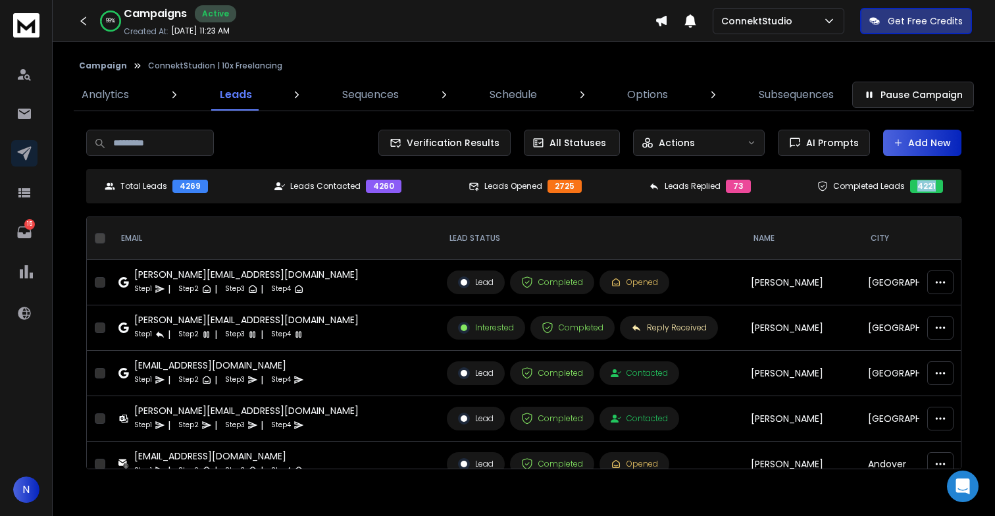
click at [923, 186] on div "4221" at bounding box center [926, 186] width 33 height 13
click at [874, 203] on div "Verification Results All Statuses Actions AI Prompts Add New Total Leads 4269 L…" at bounding box center [524, 293] width 876 height 326
click at [20, 82] on link at bounding box center [24, 74] width 26 height 26
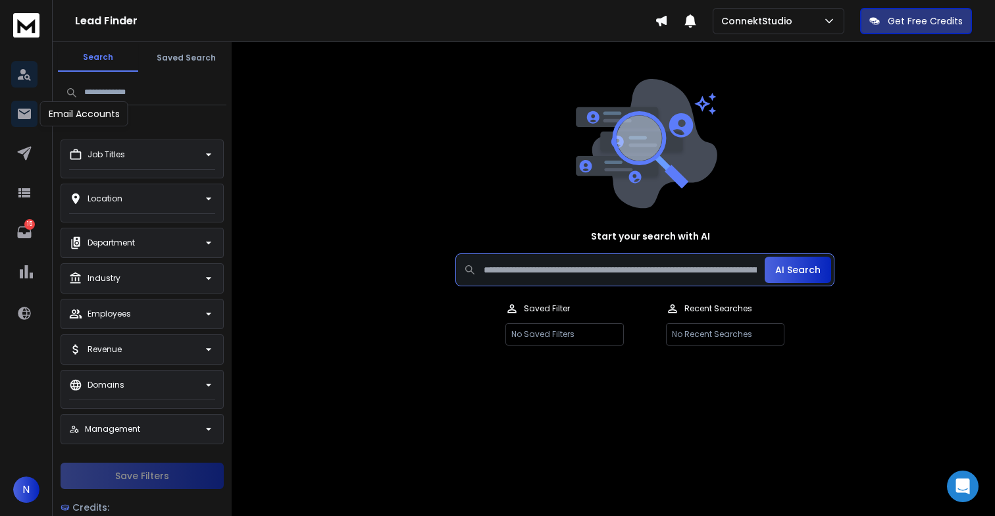
click at [24, 106] on icon at bounding box center [24, 114] width 16 height 16
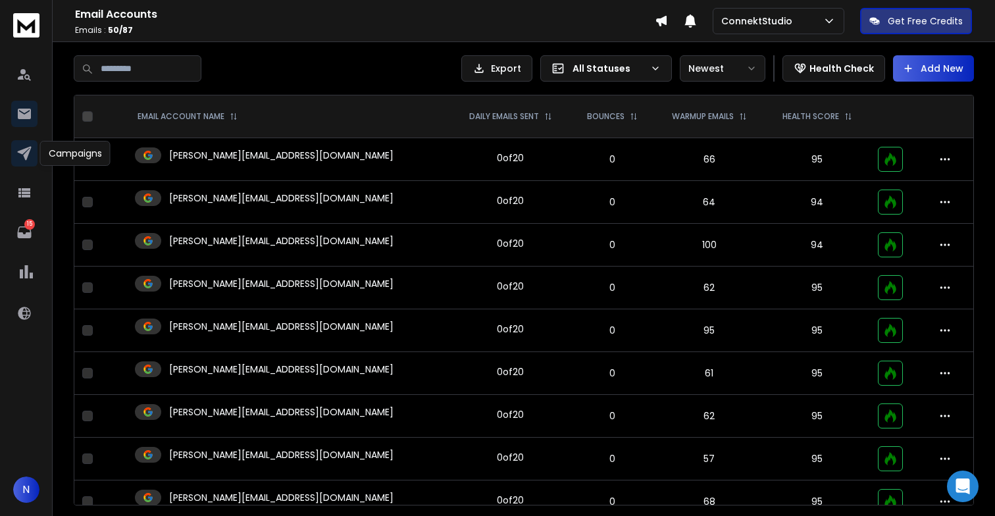
click at [28, 147] on icon at bounding box center [24, 153] width 14 height 14
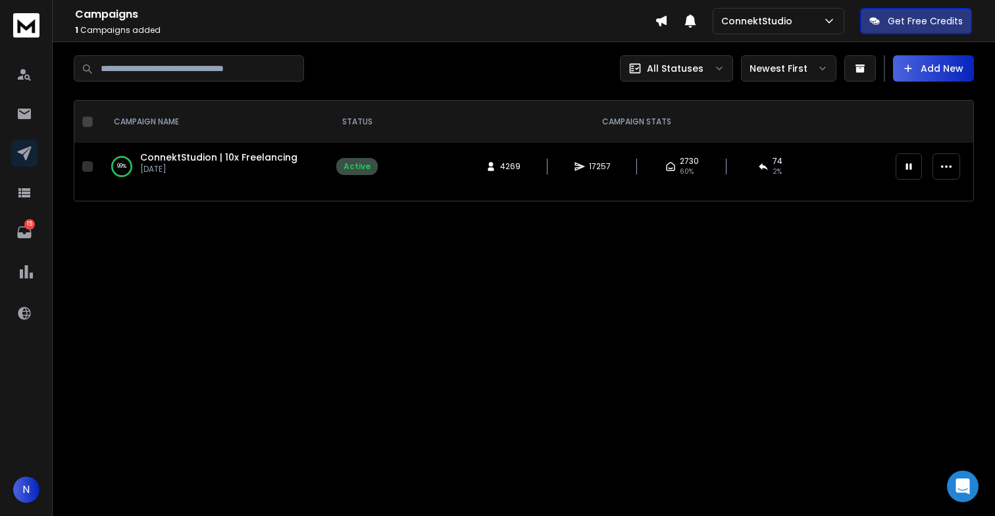
click at [946, 166] on icon "button" at bounding box center [946, 166] width 11 height 3
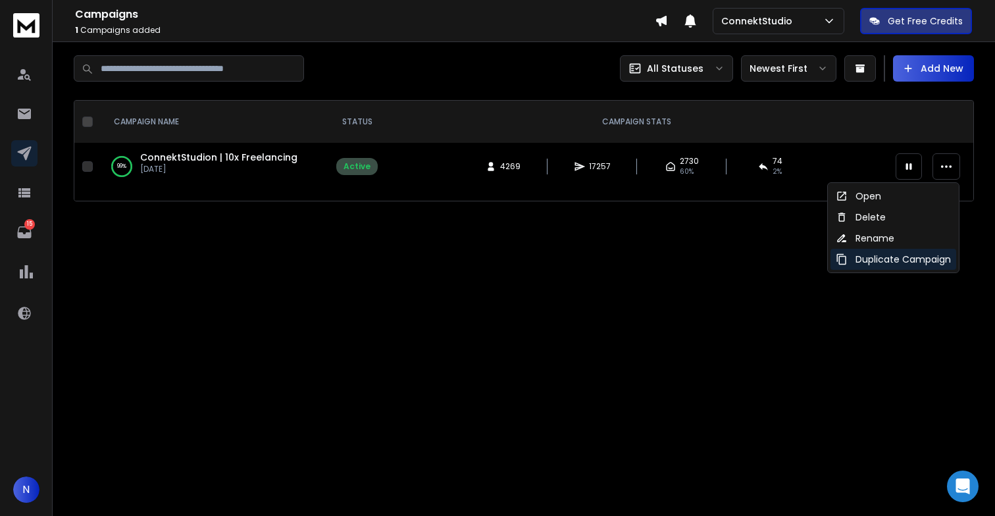
click at [901, 264] on div "Duplicate Campaign" at bounding box center [892, 259] width 115 height 13
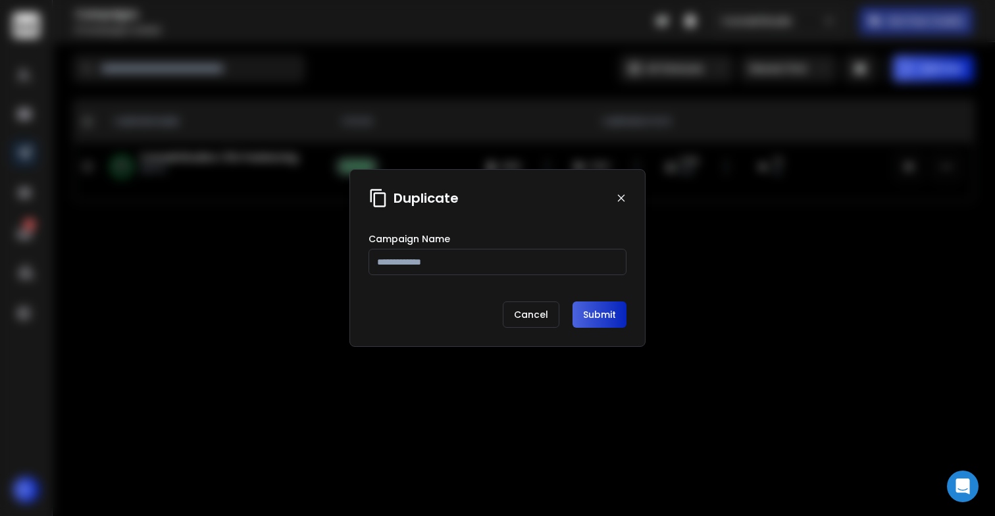
click at [555, 261] on input "text" at bounding box center [497, 262] width 258 height 26
type input "**********"
click at [607, 318] on button "Submit" at bounding box center [599, 314] width 54 height 26
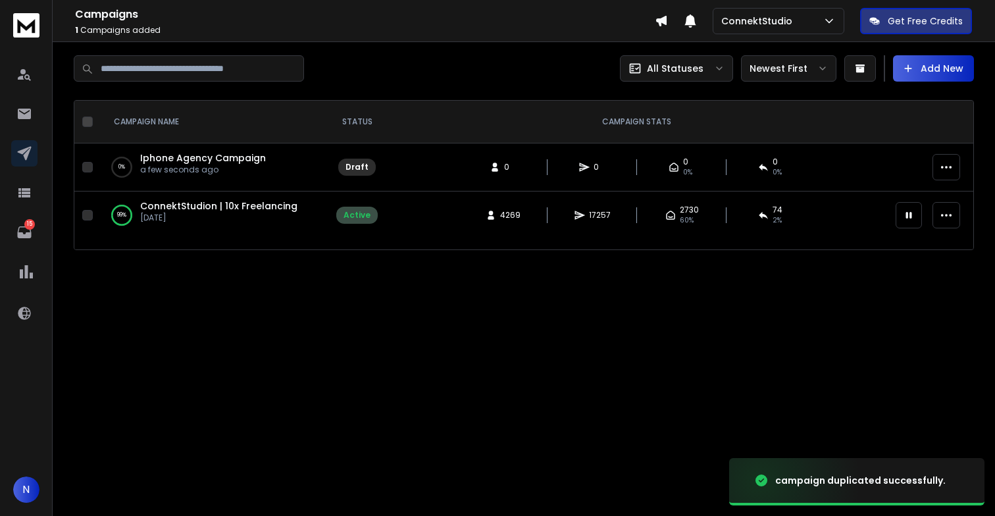
click at [442, 165] on div "0 0 0 0% 0 0%" at bounding box center [636, 167] width 486 height 21
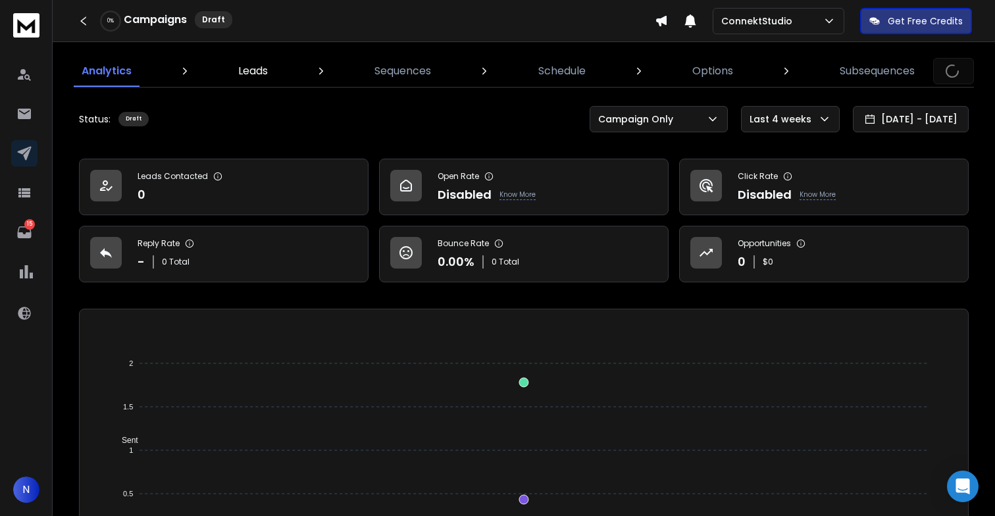
click at [246, 63] on p "Leads" at bounding box center [253, 71] width 30 height 16
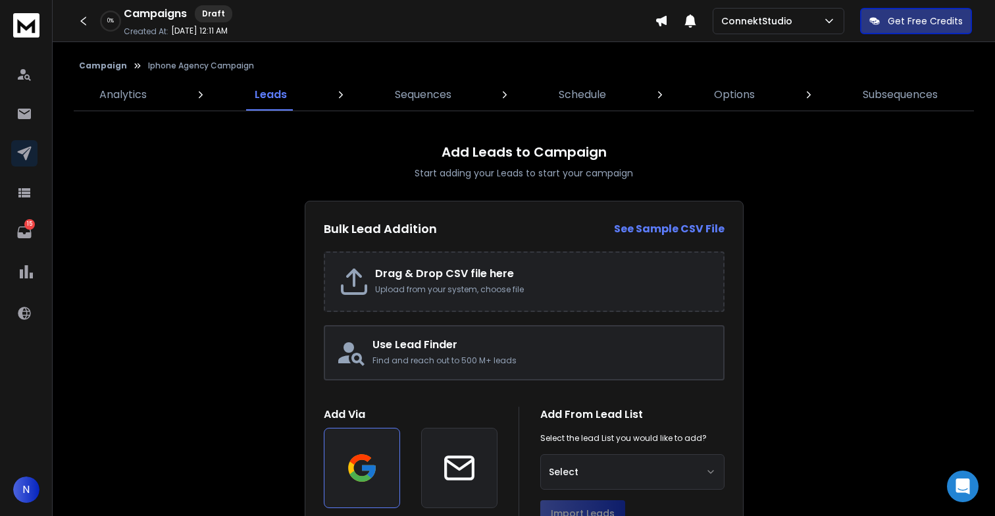
click at [364, 483] on icon at bounding box center [361, 467] width 33 height 39
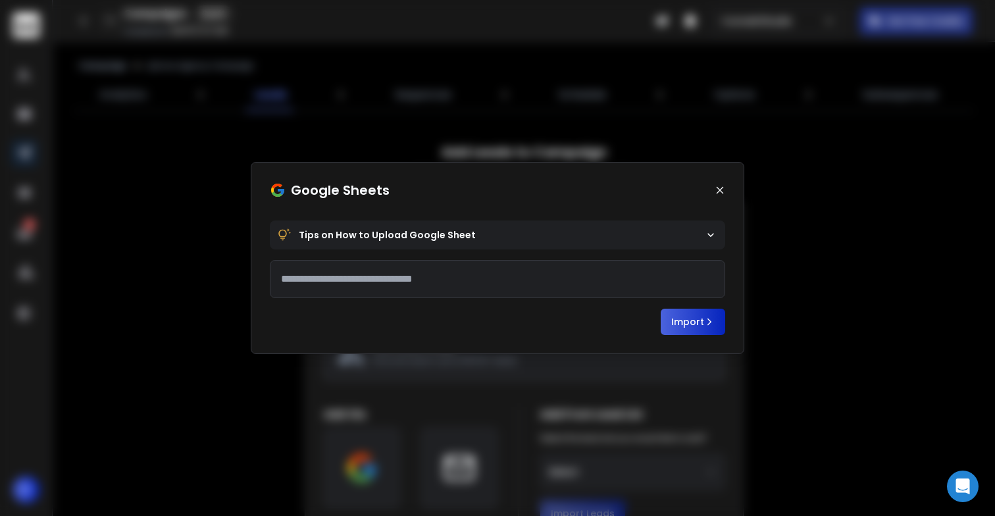
click at [499, 295] on input at bounding box center [497, 279] width 455 height 38
paste input "**********"
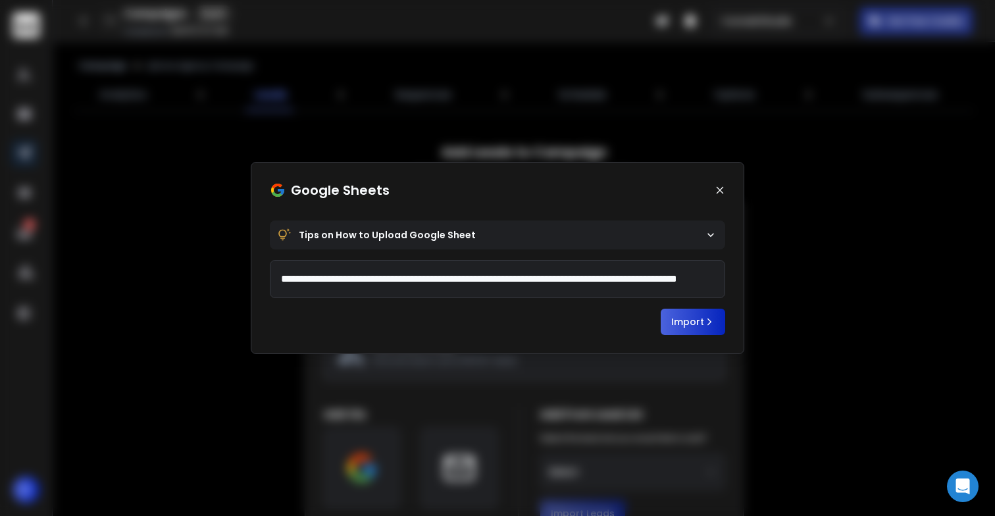
scroll to position [0, 163]
type input "**********"
click at [696, 314] on button "Import" at bounding box center [692, 322] width 64 height 26
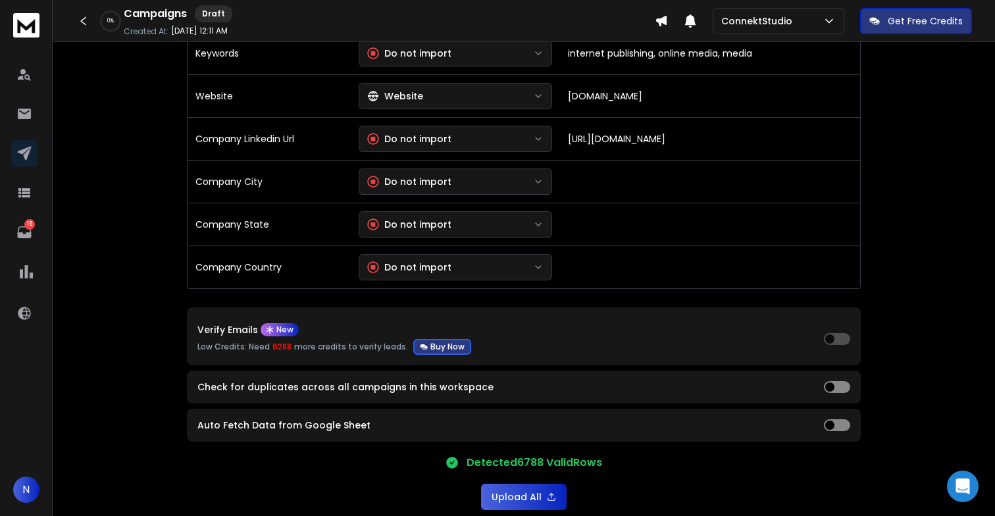
scroll to position [757, 0]
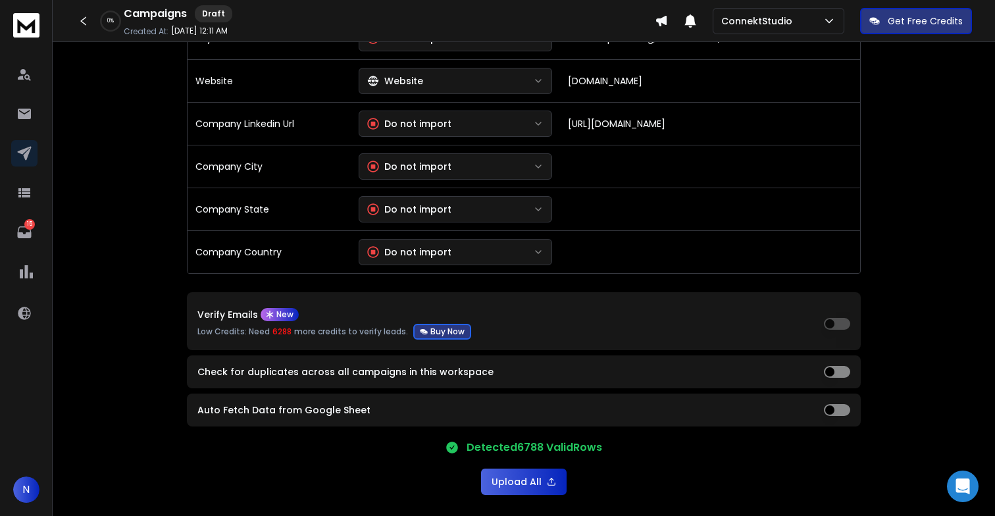
click at [549, 483] on icon at bounding box center [551, 481] width 9 height 9
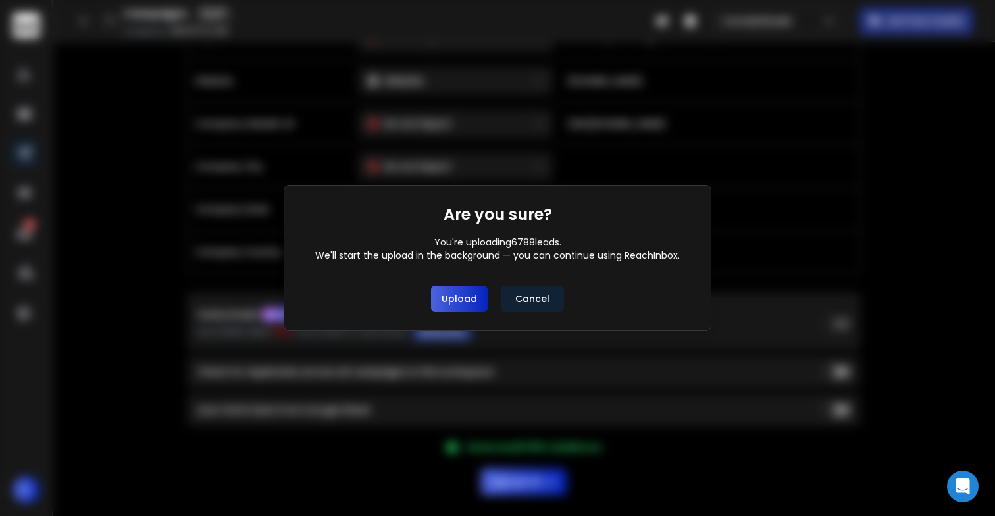
click at [466, 301] on button "Upload" at bounding box center [459, 299] width 57 height 26
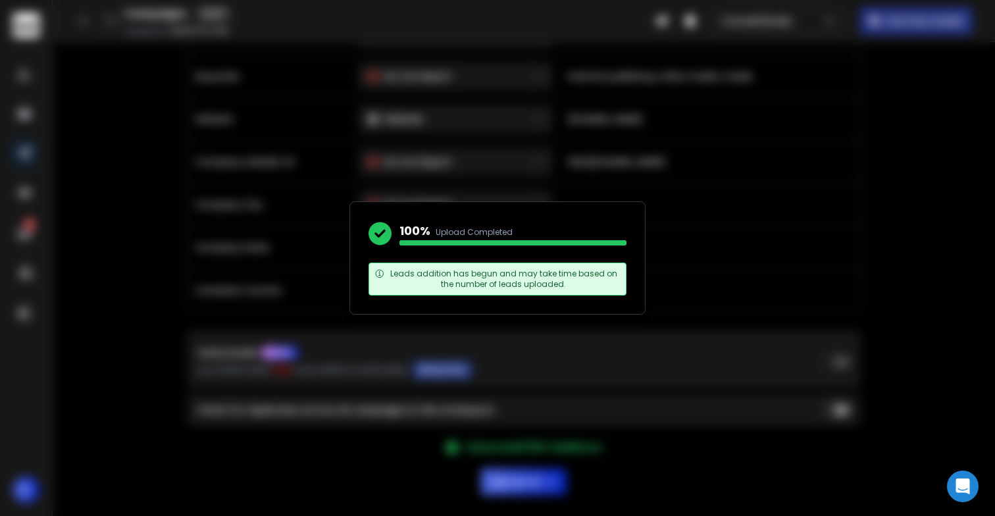
scroll to position [718, 0]
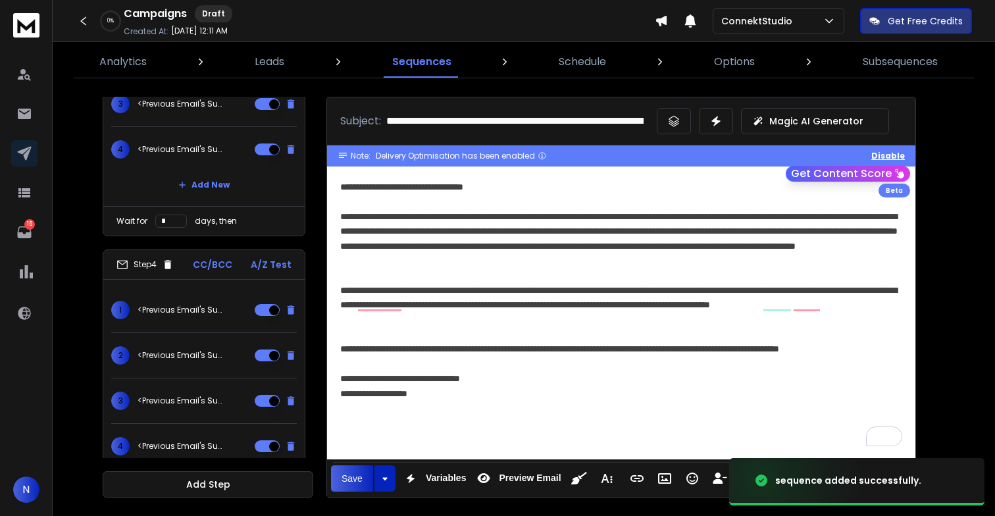
scroll to position [784, 0]
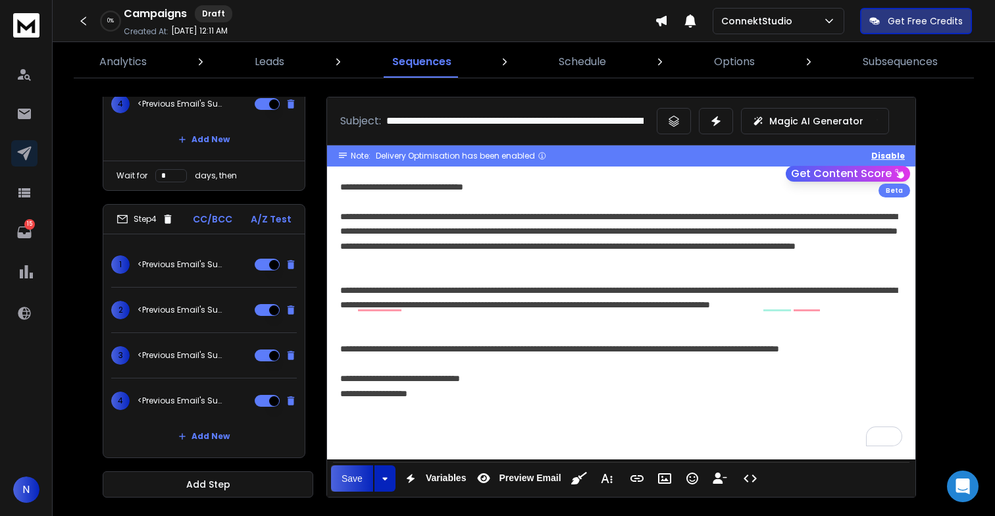
click at [186, 239] on div "1 <Previous Email's Subject> 2 <Previous Email's Subject> 3 <Previous Email's S…" at bounding box center [203, 345] width 201 height 223
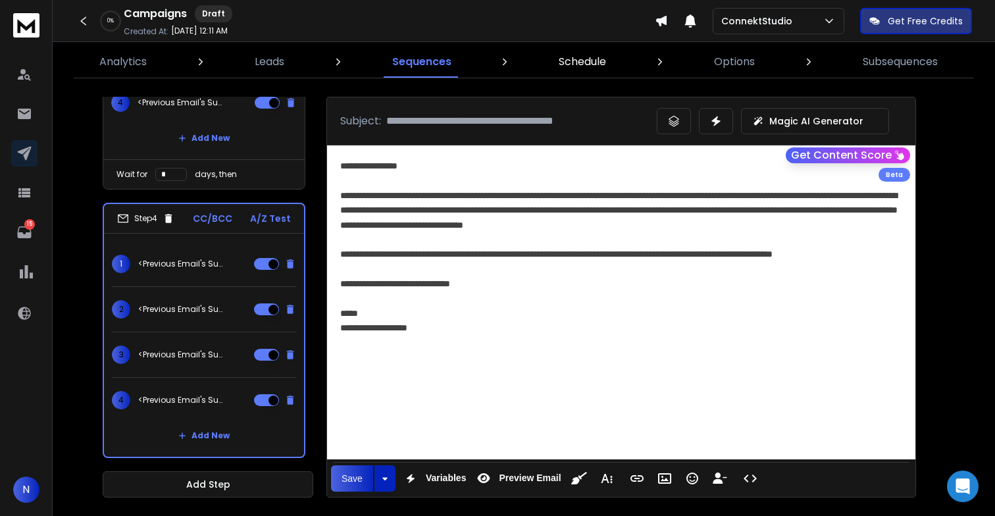
click at [568, 60] on p "Schedule" at bounding box center [582, 62] width 47 height 16
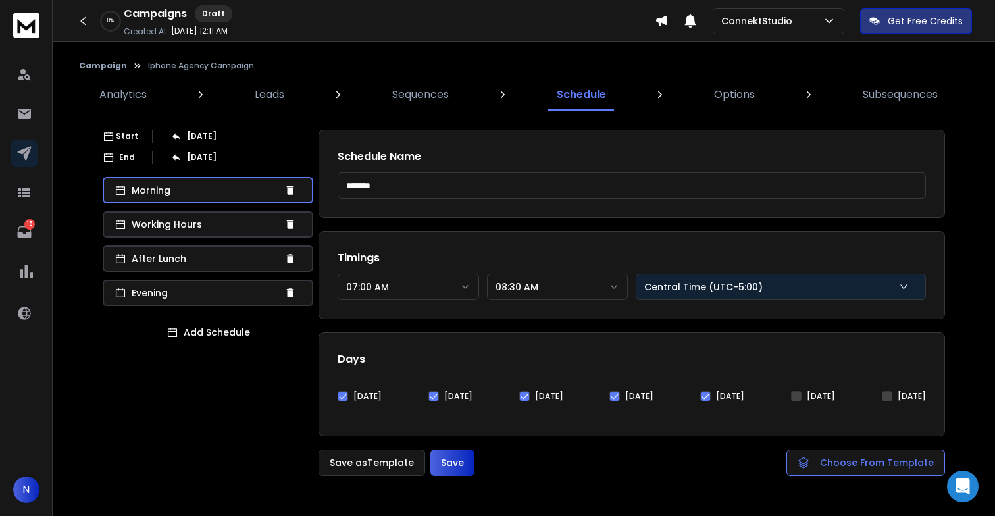
click at [734, 294] on button "Central Time (UTC-5:00)" at bounding box center [780, 287] width 290 height 26
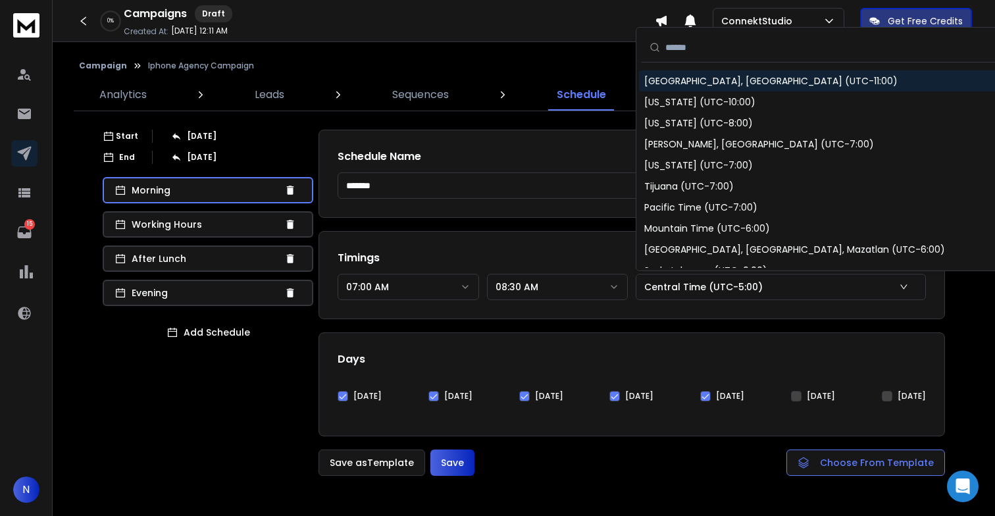
click at [752, 323] on div "Schedule Name ******* Timings 07:00 AM ******** ******** ******** ******** ****…" at bounding box center [631, 303] width 626 height 346
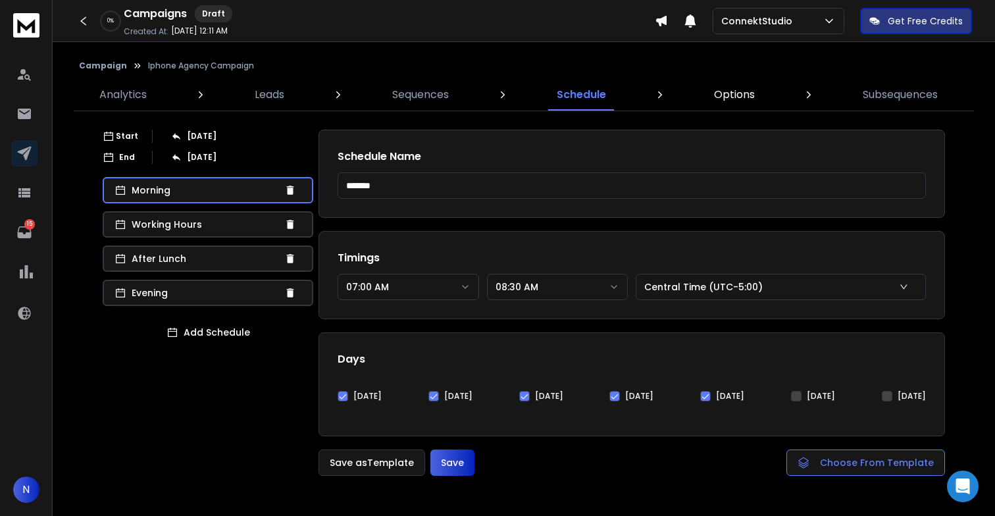
click at [736, 87] on p "Options" at bounding box center [734, 95] width 41 height 16
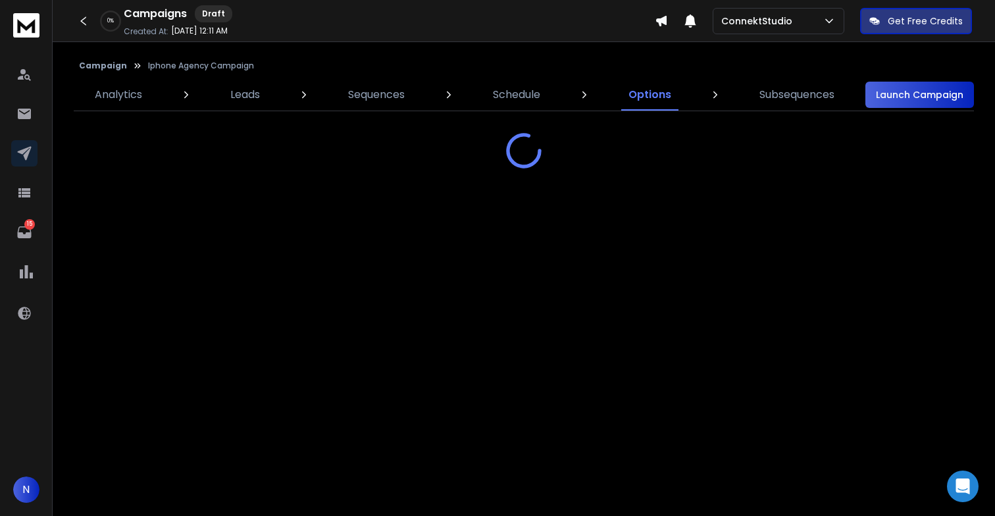
select select "*"
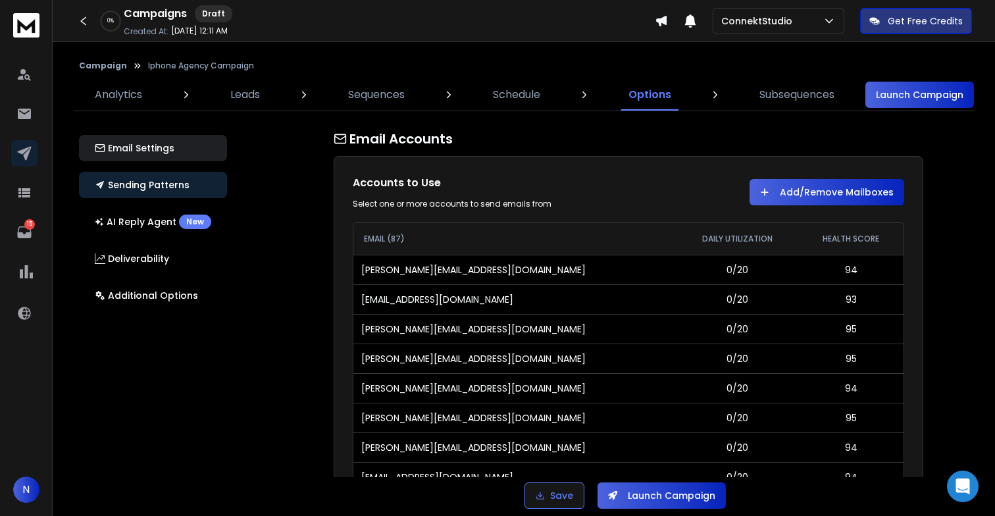
click at [139, 182] on p "Sending Patterns" at bounding box center [142, 184] width 95 height 13
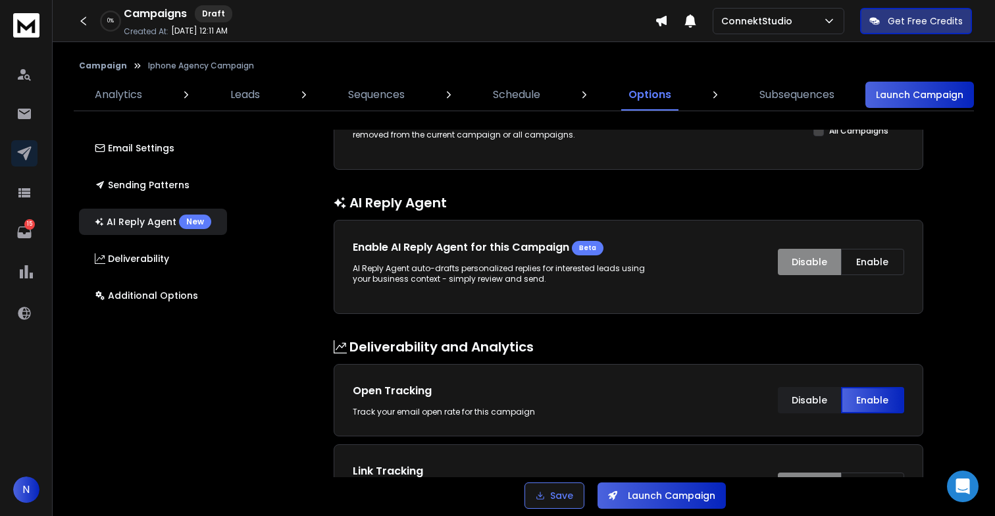
scroll to position [1268, 0]
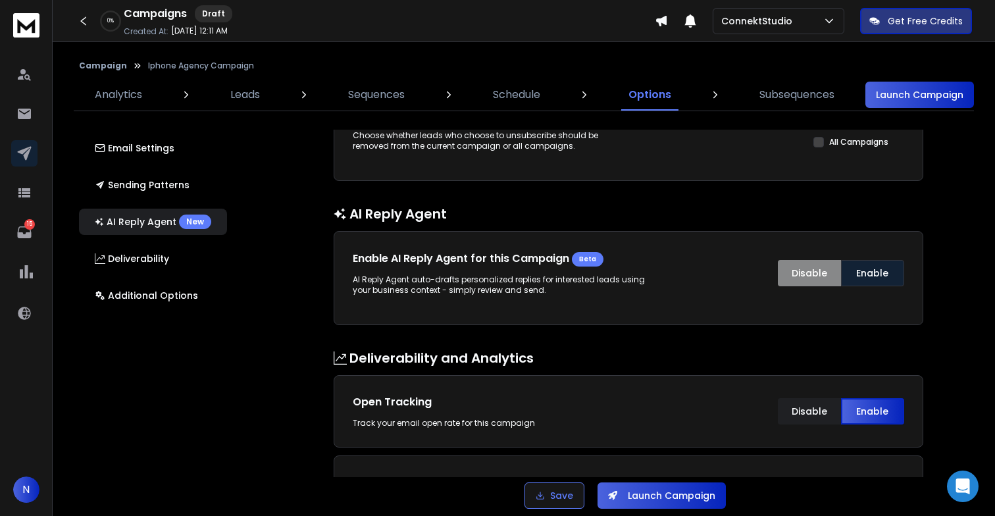
click at [858, 274] on button "Enable" at bounding box center [872, 273] width 63 height 26
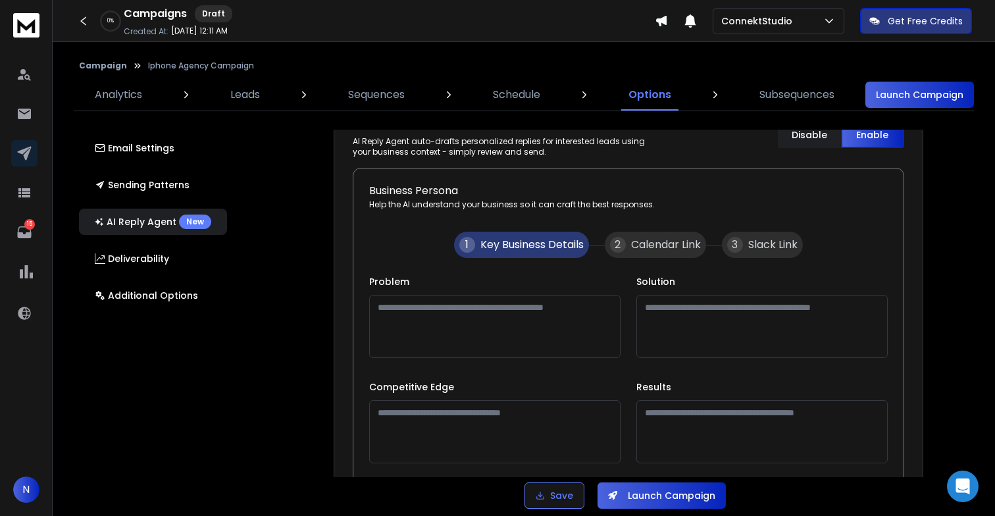
scroll to position [1314, 0]
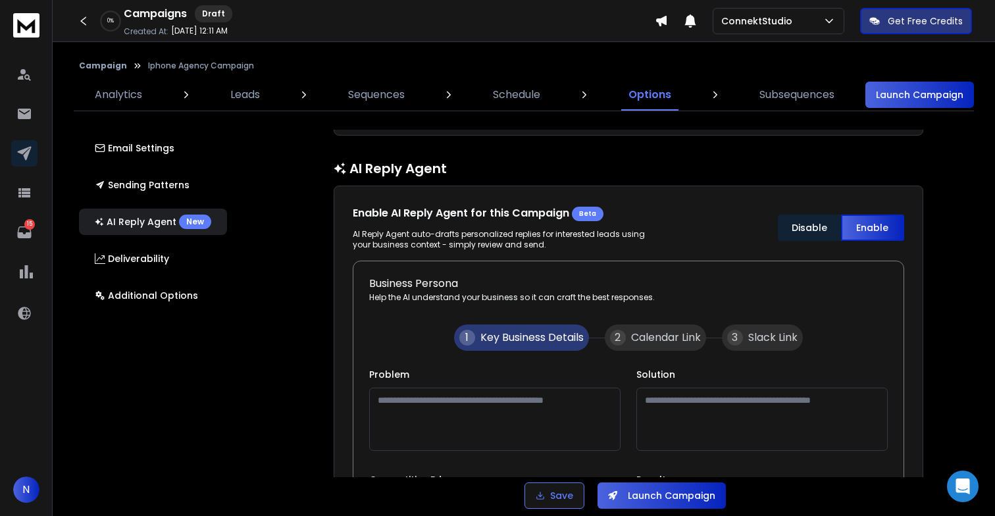
click at [820, 228] on button "Disable" at bounding box center [809, 227] width 63 height 26
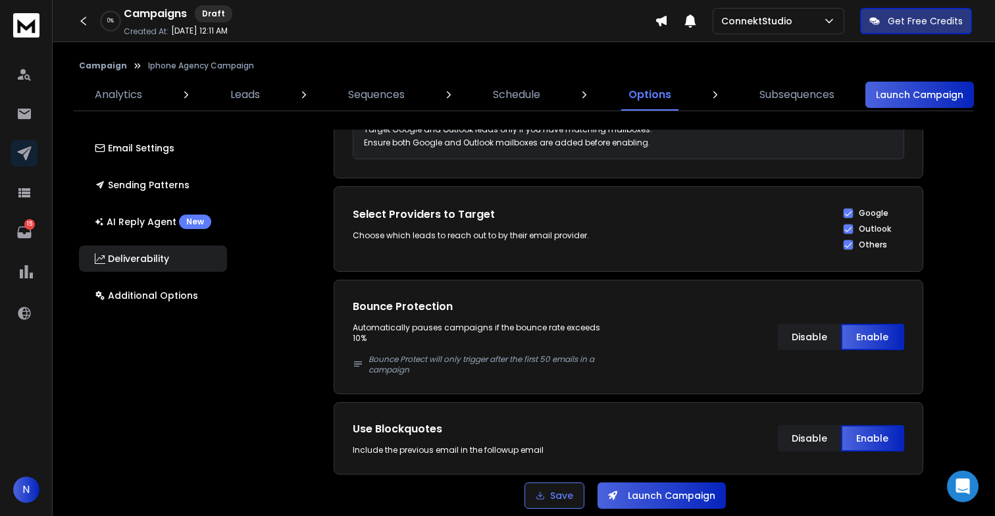
scroll to position [2002, 0]
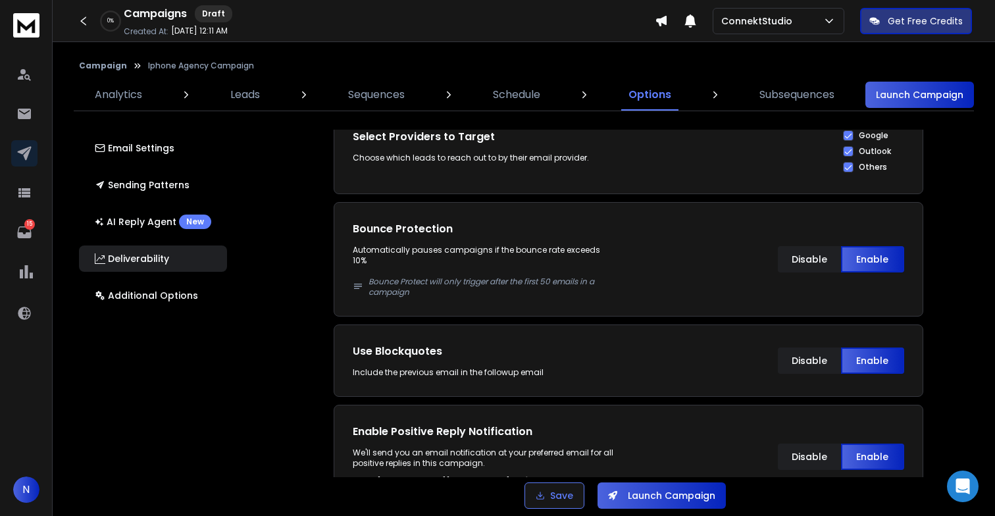
click at [655, 491] on button "Launch Campaign" at bounding box center [661, 495] width 128 height 26
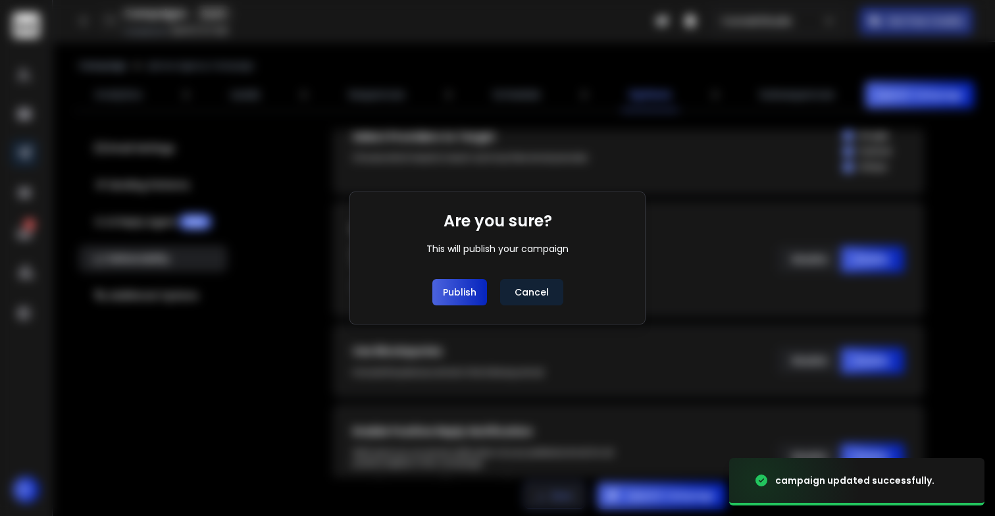
click at [455, 289] on button "Publish" at bounding box center [459, 292] width 55 height 26
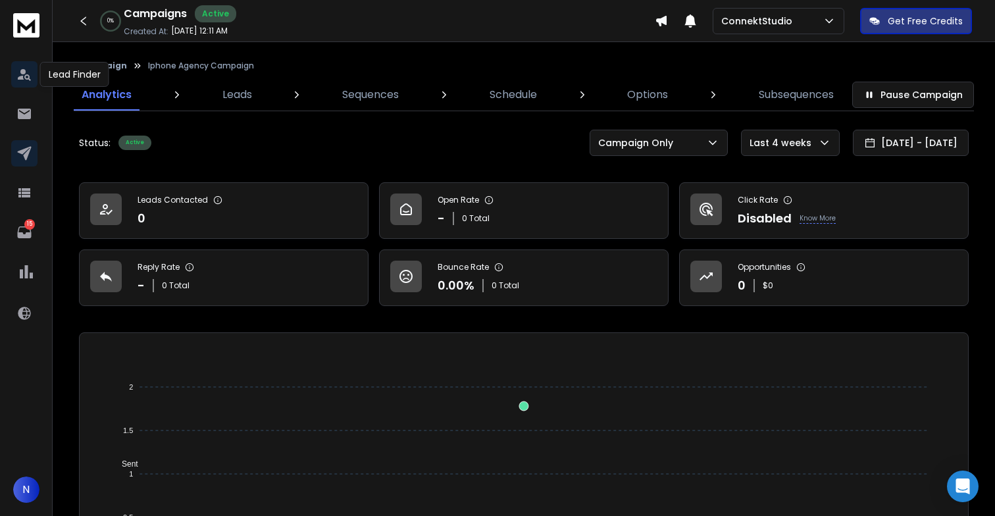
click at [24, 74] on icon at bounding box center [24, 74] width 16 height 16
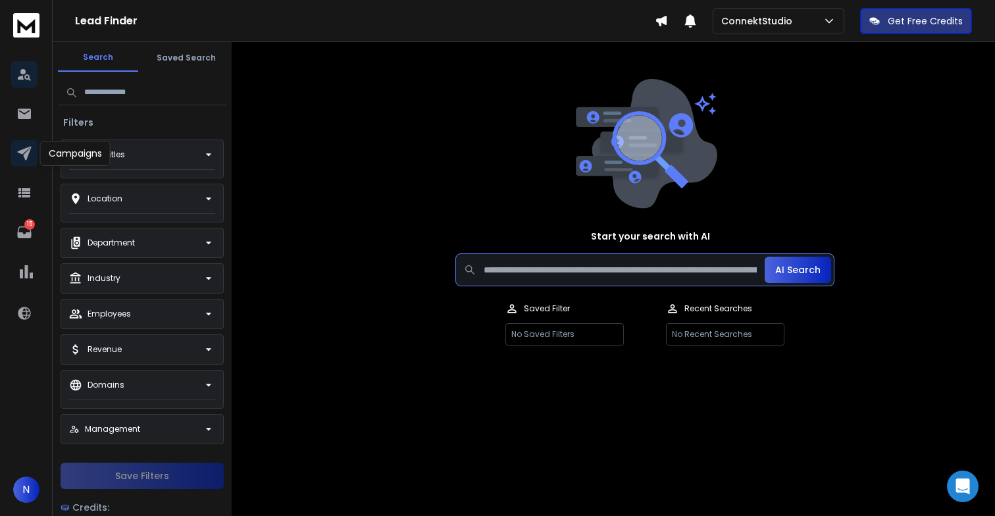
click at [28, 157] on icon at bounding box center [24, 153] width 16 height 16
